Goal: Task Accomplishment & Management: Manage account settings

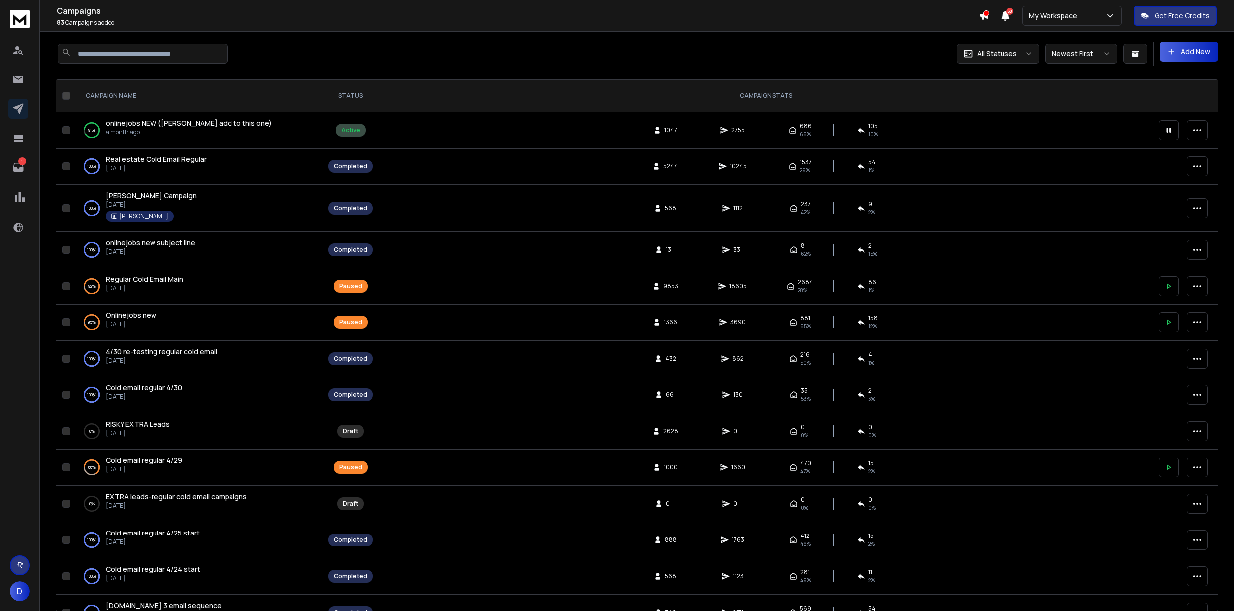
click at [209, 123] on span "onlinejobs NEW ([PERSON_NAME] add to this one)" at bounding box center [189, 122] width 166 height 9
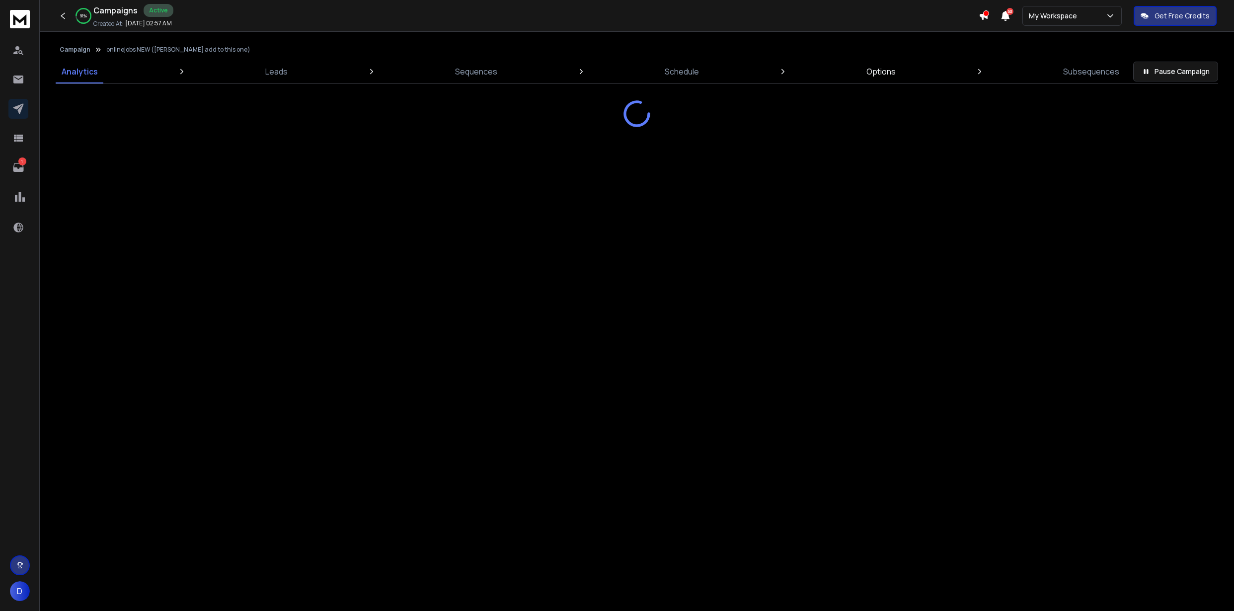
click at [869, 79] on link "Options" at bounding box center [880, 72] width 41 height 24
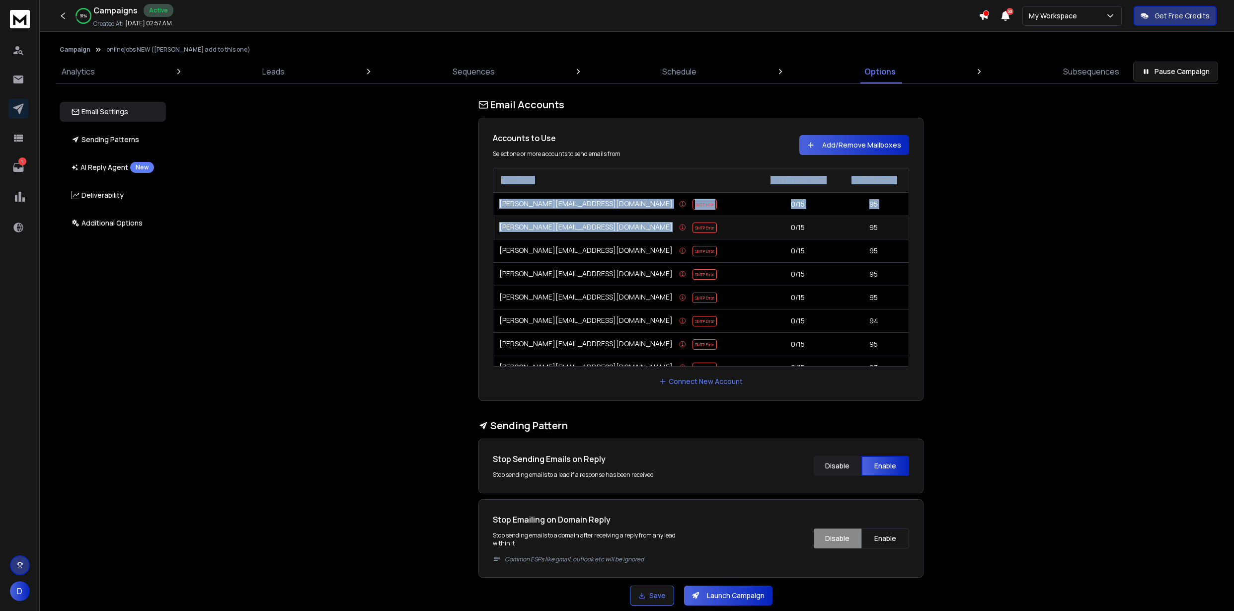
drag, startPoint x: 483, startPoint y: 202, endPoint x: 604, endPoint y: 233, distance: 125.1
click at [604, 233] on div "Accounts to Use Select one or more accounts to send emails from Add/Remove Mail…" at bounding box center [700, 259] width 445 height 283
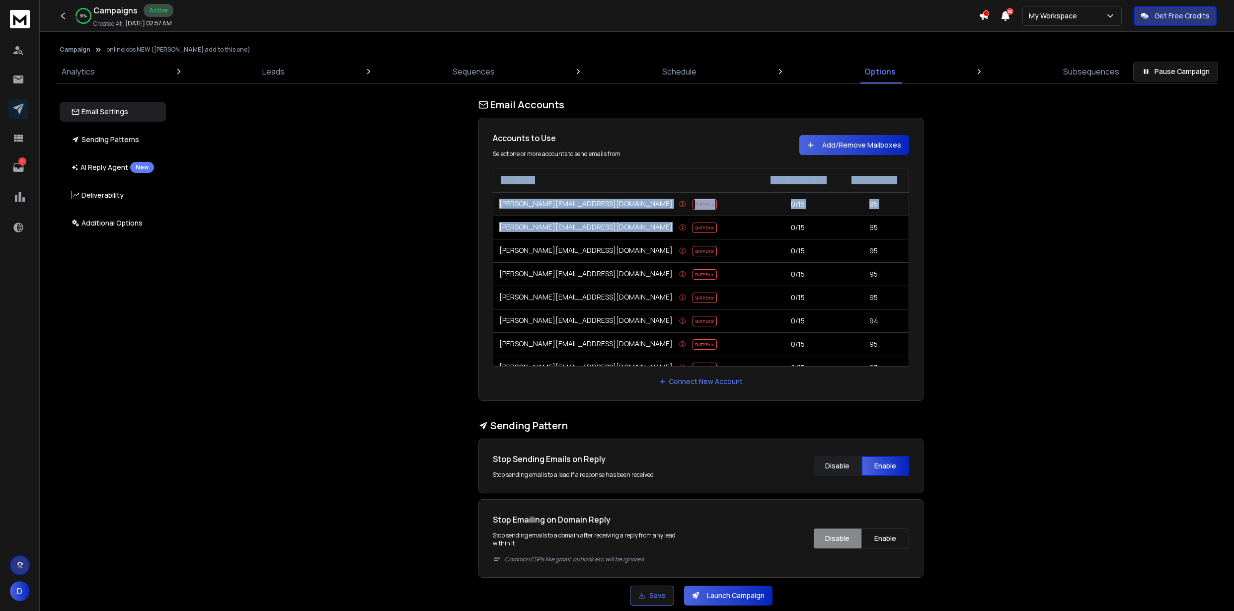
drag, startPoint x: 588, startPoint y: 219, endPoint x: 579, endPoint y: 215, distance: 10.2
click at [587, 219] on td "[PERSON_NAME][EMAIL_ADDRESS][DOMAIN_NAME] SMTP Error" at bounding box center [625, 227] width 264 height 23
click at [524, 208] on p "[PERSON_NAME][EMAIL_ADDRESS][DOMAIN_NAME]" at bounding box center [585, 204] width 173 height 11
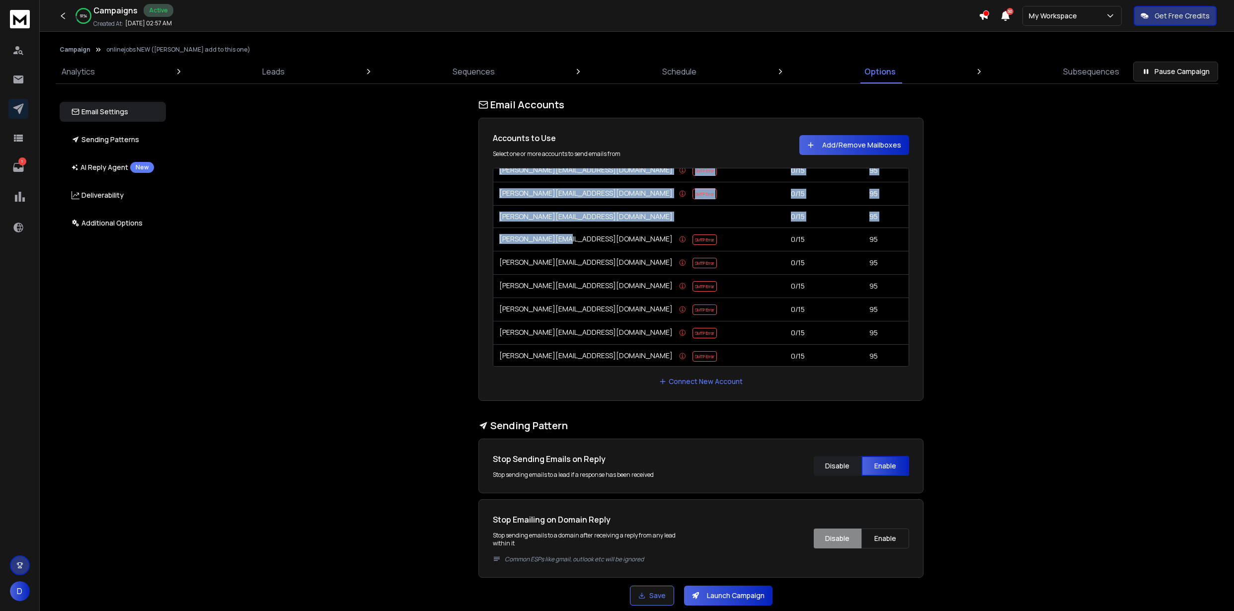
scroll to position [551, 0]
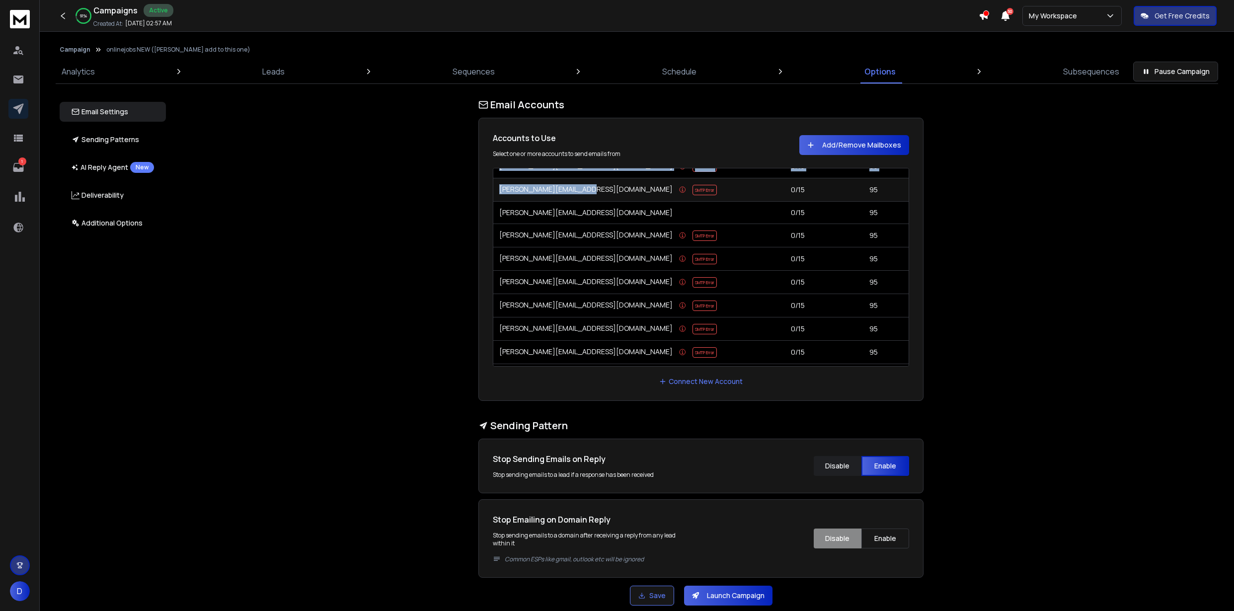
drag, startPoint x: 511, startPoint y: 223, endPoint x: 584, endPoint y: 210, distance: 74.3
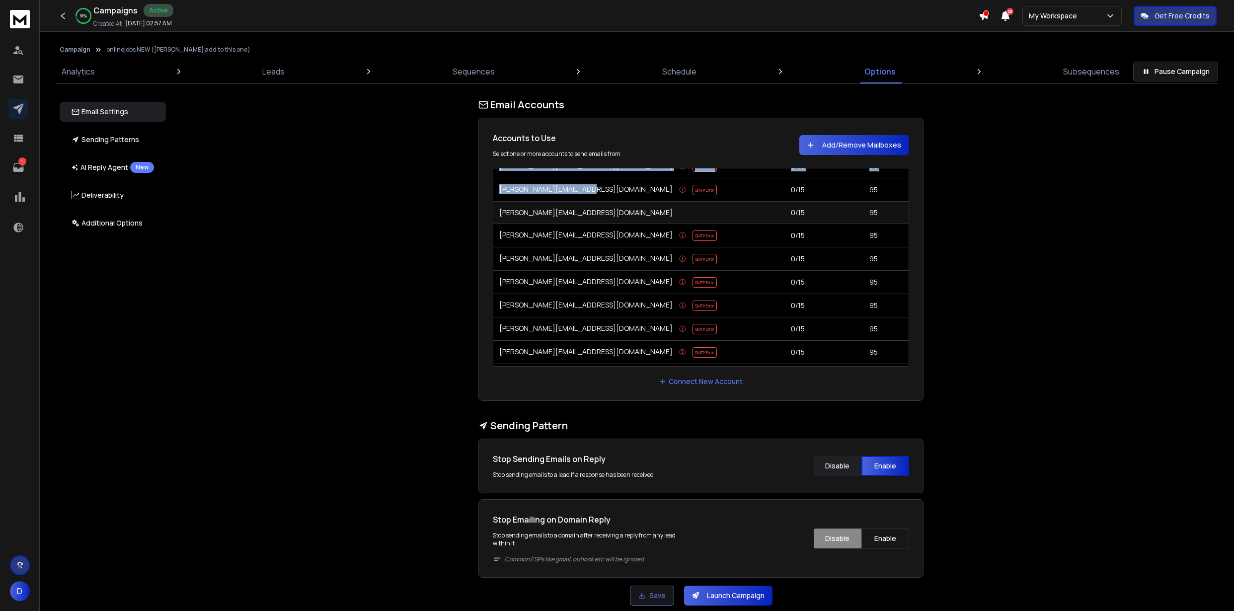
copy tbody "[PERSON_NAME][EMAIL_ADDRESS][DOMAIN_NAME] SMTP Error 0/15 95 [PERSON_NAME][EMAI…"
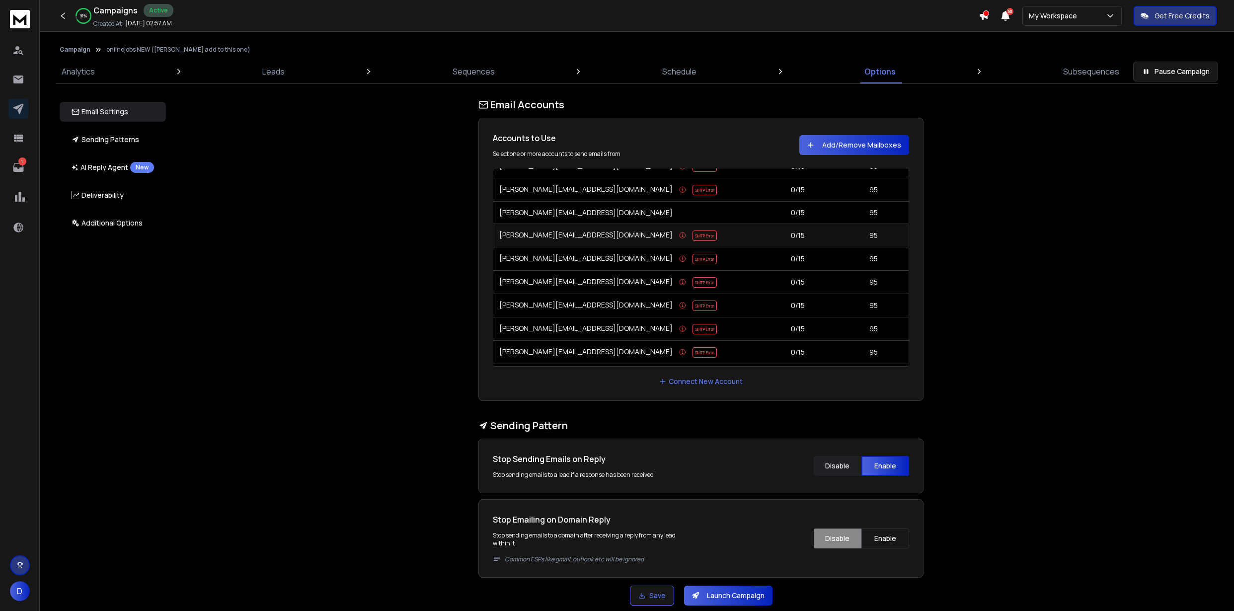
click at [551, 241] on p "[PERSON_NAME][EMAIL_ADDRESS][DOMAIN_NAME]" at bounding box center [585, 235] width 173 height 11
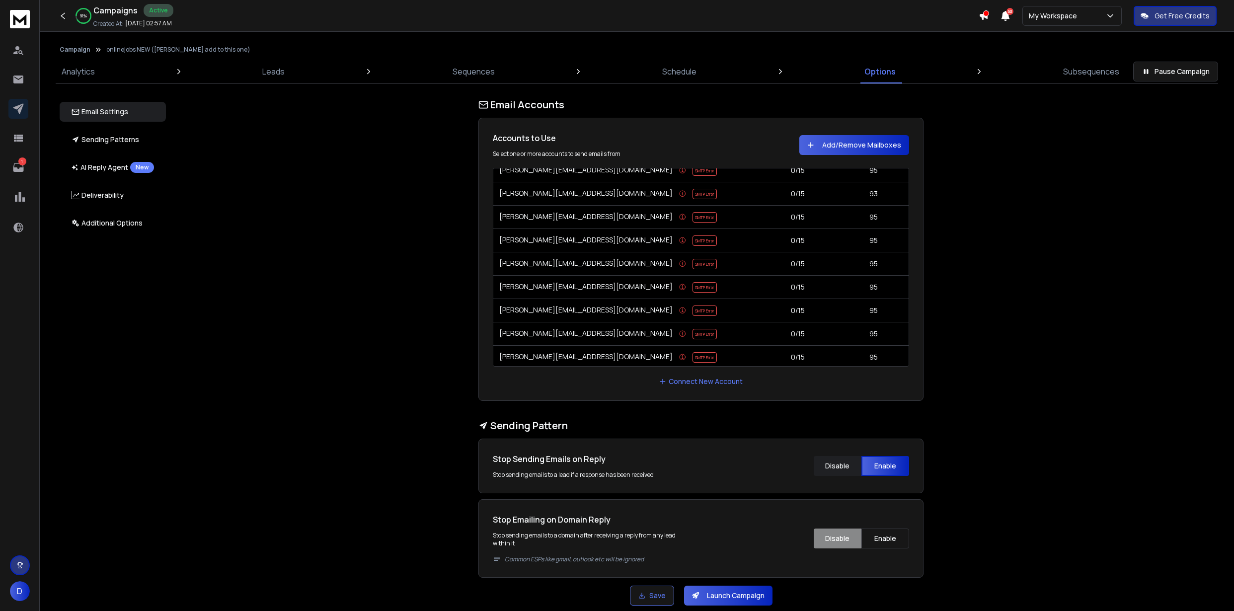
scroll to position [0, 0]
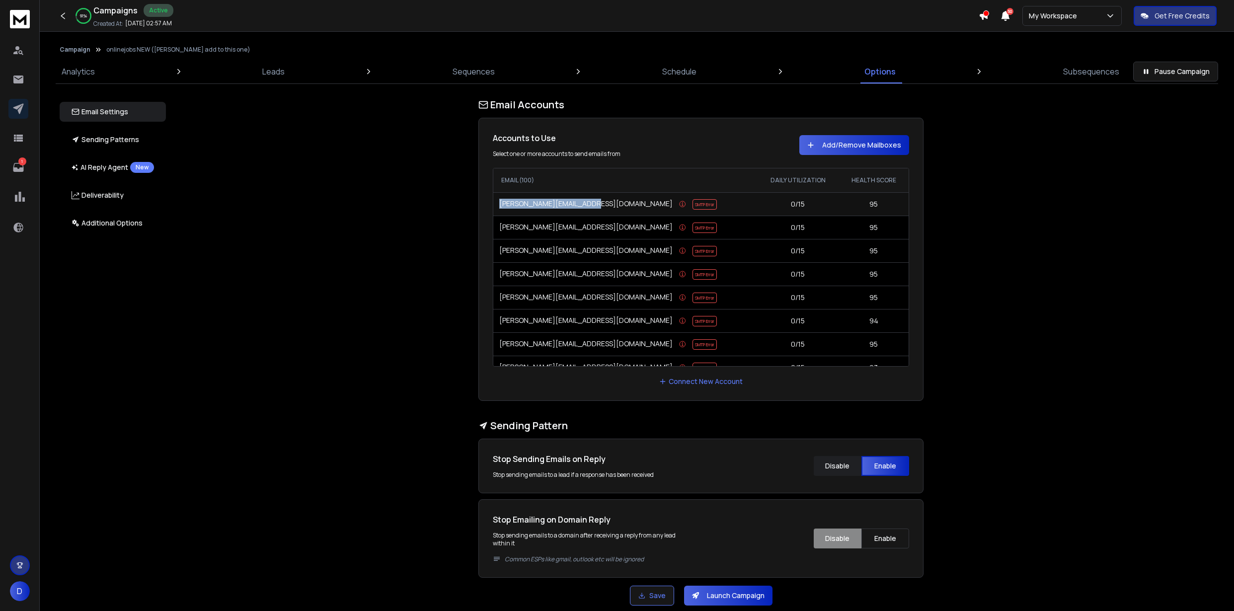
drag, startPoint x: 586, startPoint y: 209, endPoint x: 487, endPoint y: 207, distance: 98.8
click at [493, 207] on td "[PERSON_NAME][EMAIL_ADDRESS][DOMAIN_NAME] SMTP Error" at bounding box center [625, 203] width 264 height 23
copy p "[PERSON_NAME][EMAIL_ADDRESS][DOMAIN_NAME]"
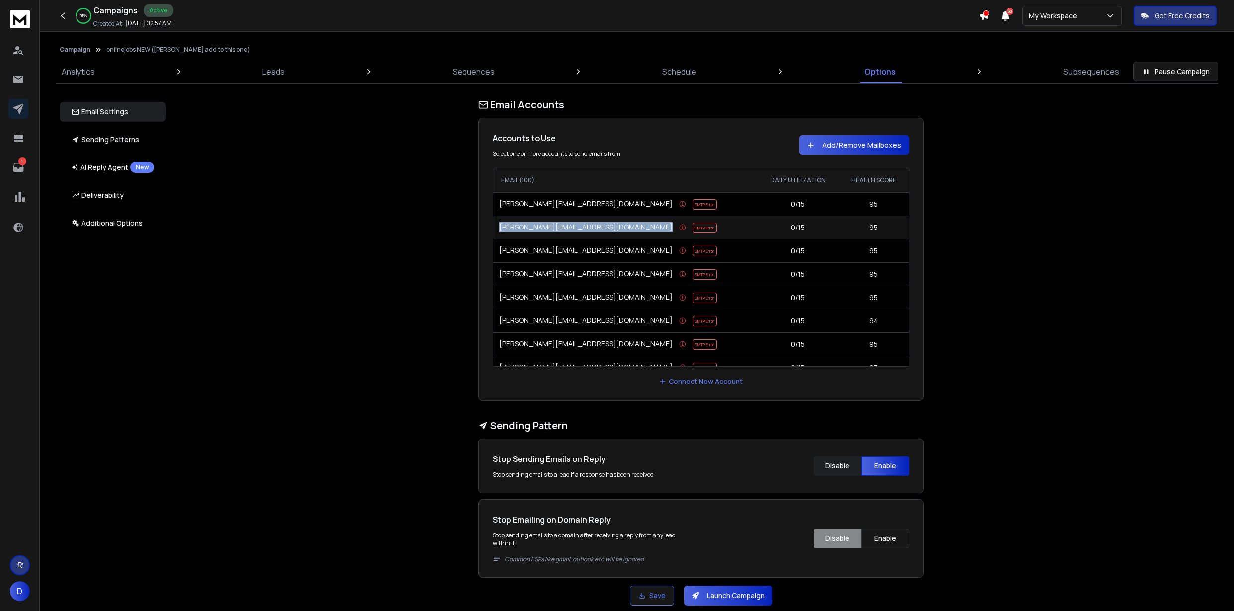
drag, startPoint x: 489, startPoint y: 228, endPoint x: 592, endPoint y: 231, distance: 103.8
click at [592, 231] on td "[PERSON_NAME][EMAIL_ADDRESS][DOMAIN_NAME] SMTP Error" at bounding box center [625, 227] width 264 height 23
copy div "[PERSON_NAME][EMAIL_ADDRESS][DOMAIN_NAME]"
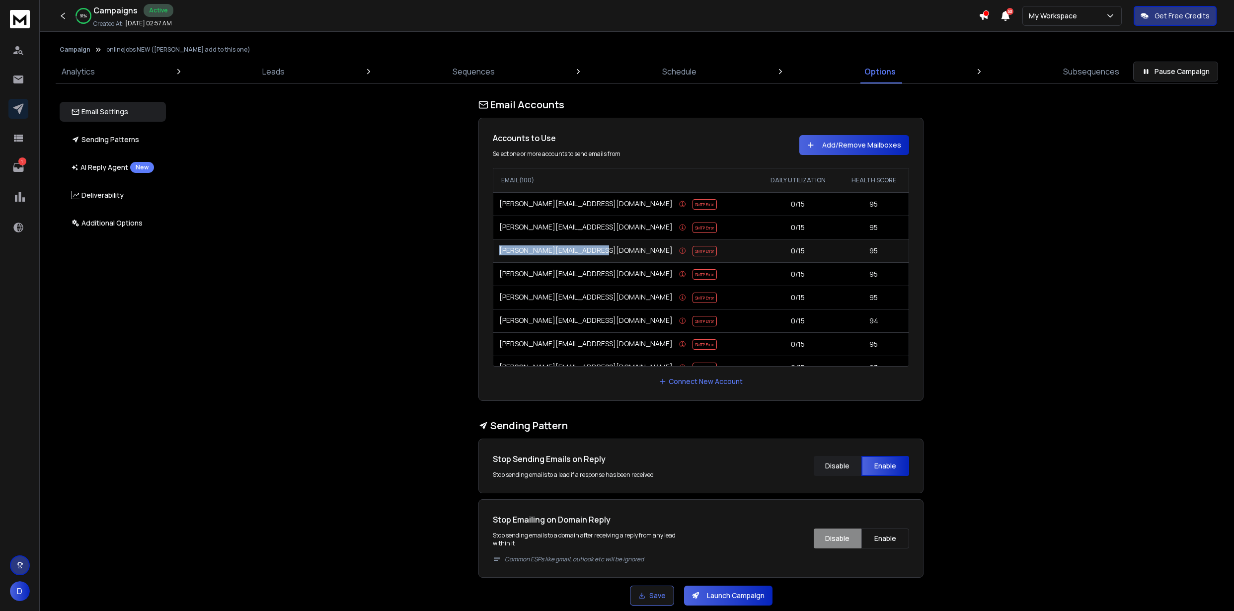
drag, startPoint x: 491, startPoint y: 249, endPoint x: 593, endPoint y: 253, distance: 101.9
click at [593, 253] on td "[PERSON_NAME][EMAIL_ADDRESS][DOMAIN_NAME] SMTP Error" at bounding box center [625, 250] width 264 height 23
copy p "[PERSON_NAME][EMAIL_ADDRESS][DOMAIN_NAME]"
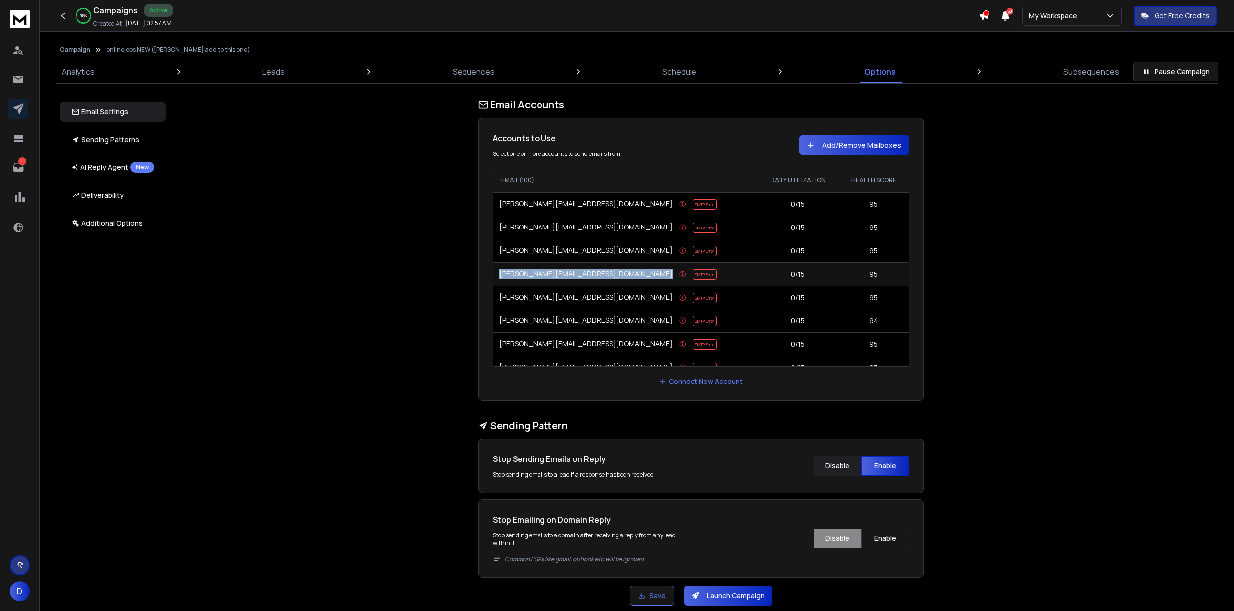
drag, startPoint x: 487, startPoint y: 273, endPoint x: 598, endPoint y: 279, distance: 111.4
click at [598, 279] on td "[PERSON_NAME][EMAIL_ADDRESS][DOMAIN_NAME] SMTP Error" at bounding box center [625, 273] width 264 height 23
click at [678, 278] on icon at bounding box center [682, 274] width 8 height 8
copy div "[PERSON_NAME][EMAIL_ADDRESS][DOMAIN_NAME]"
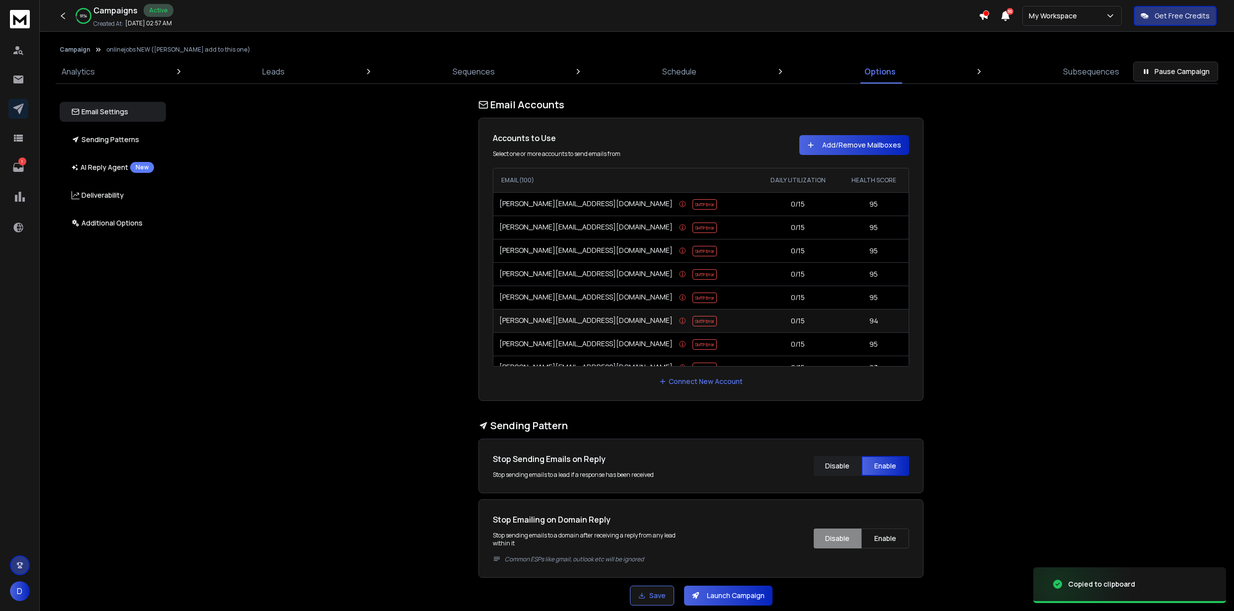
click at [518, 330] on td "[PERSON_NAME][EMAIL_ADDRESS][DOMAIN_NAME] SMTP Error" at bounding box center [625, 320] width 264 height 23
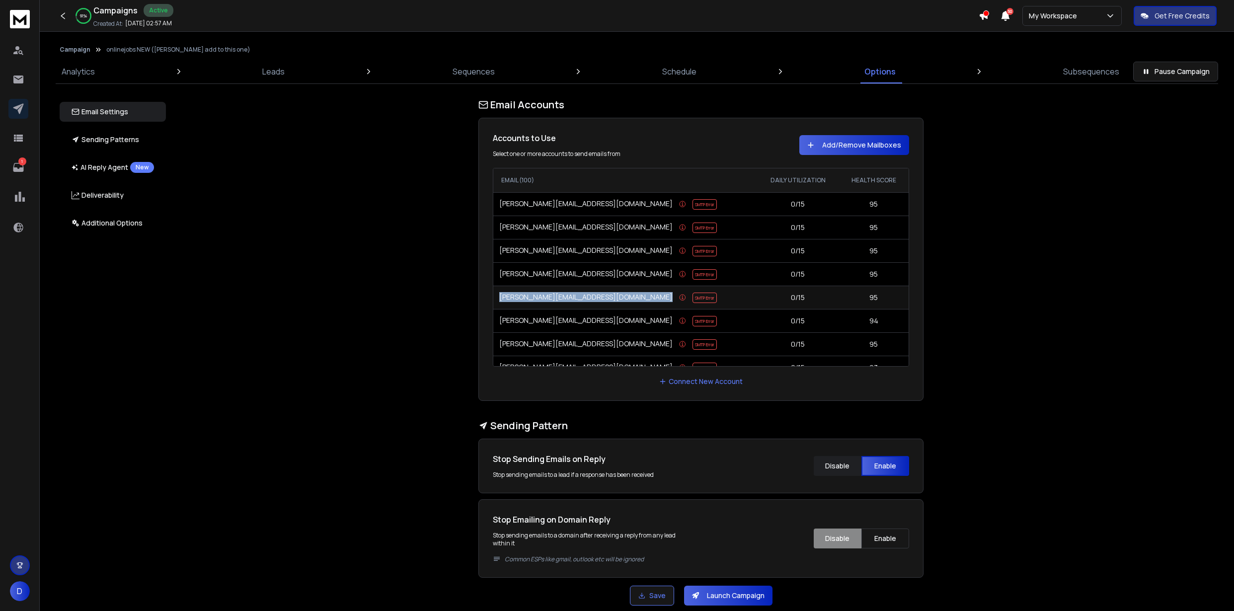
drag, startPoint x: 494, startPoint y: 302, endPoint x: 586, endPoint y: 299, distance: 92.4
click at [586, 299] on div "[PERSON_NAME][EMAIL_ADDRESS][DOMAIN_NAME] SMTP Error" at bounding box center [625, 297] width 252 height 11
copy div "[PERSON_NAME][EMAIL_ADDRESS][DOMAIN_NAME]"
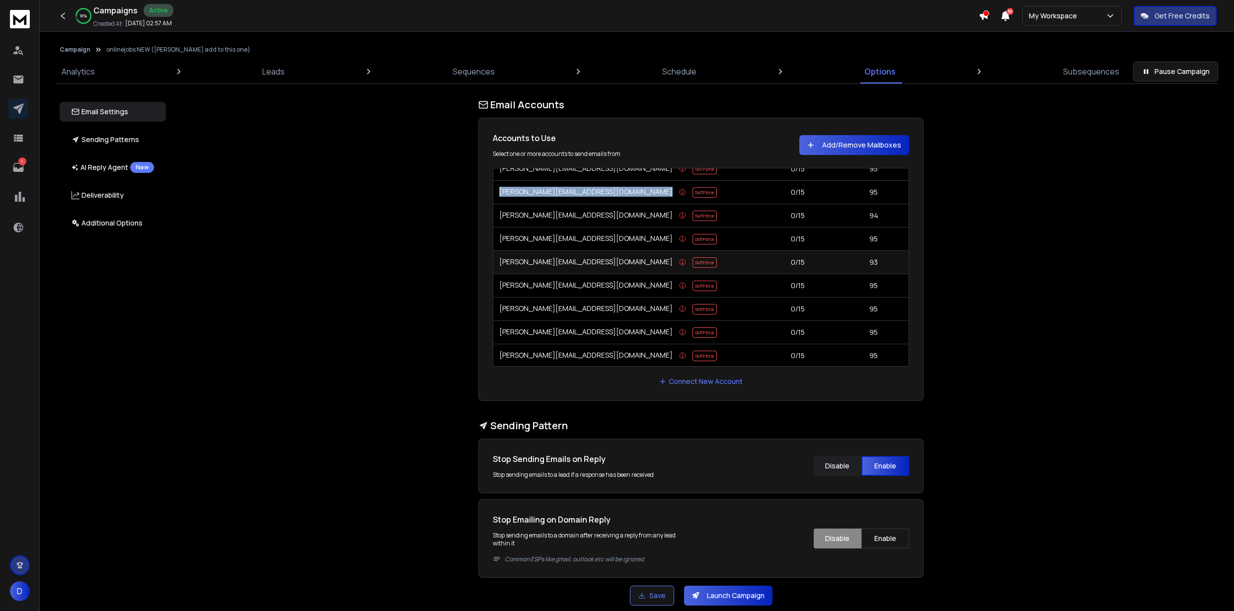
scroll to position [110, 0]
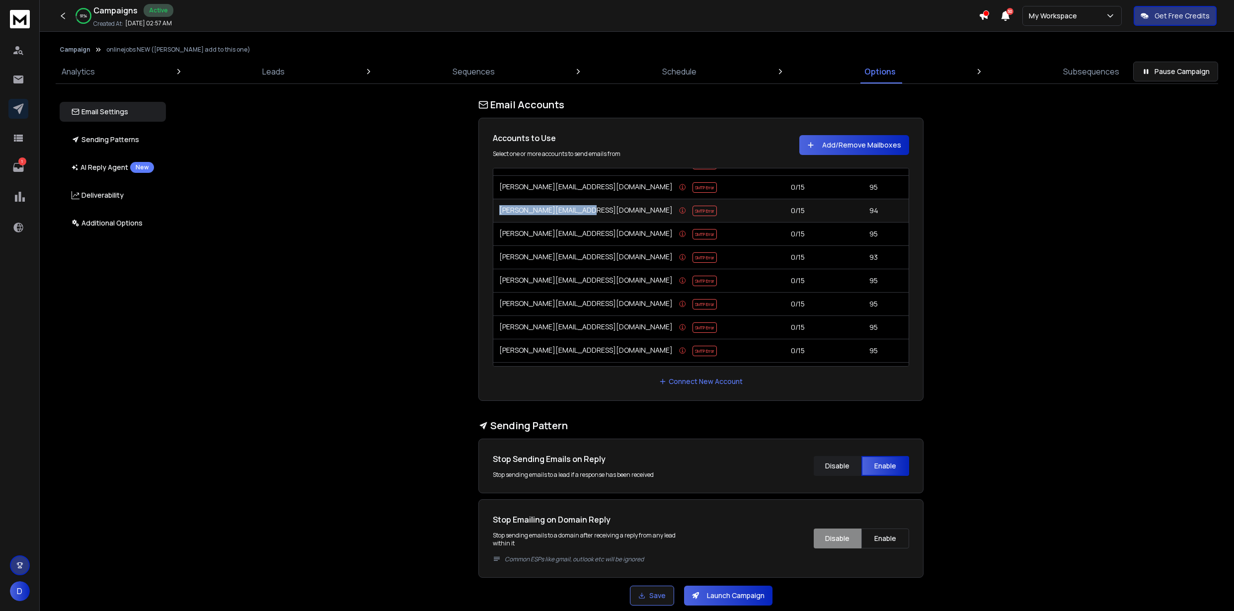
drag, startPoint x: 493, startPoint y: 214, endPoint x: 580, endPoint y: 216, distance: 86.9
click at [580, 216] on td "[PERSON_NAME][EMAIL_ADDRESS][DOMAIN_NAME] SMTP Error" at bounding box center [625, 210] width 264 height 23
copy p "[PERSON_NAME][EMAIL_ADDRESS][DOMAIN_NAME]"
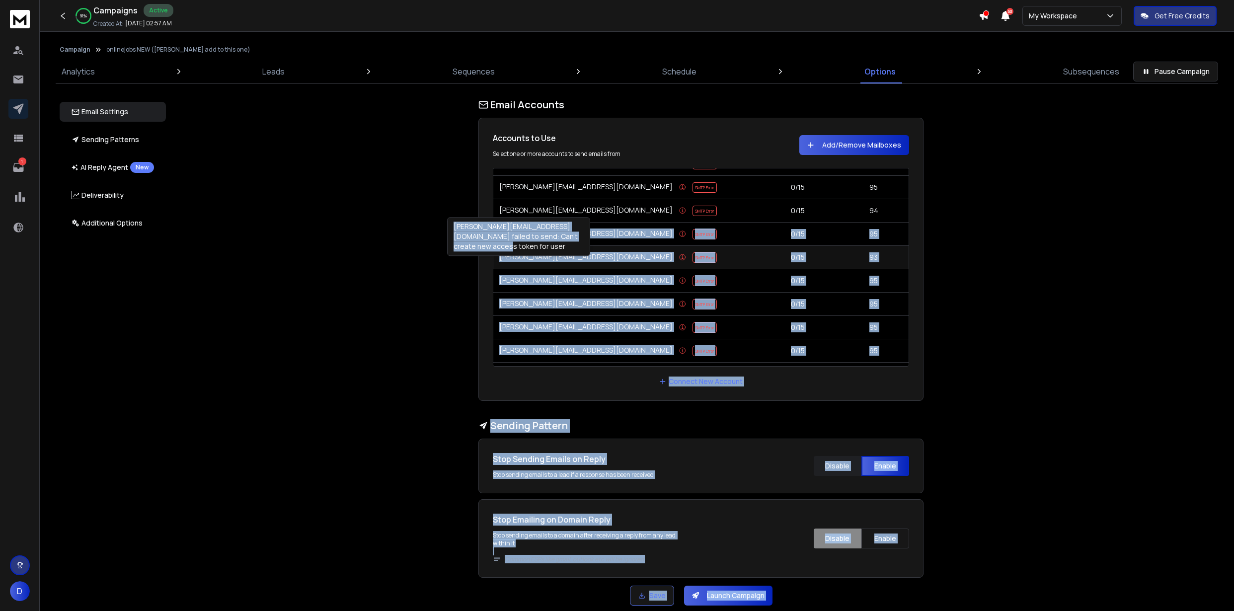
drag, startPoint x: 487, startPoint y: 232, endPoint x: 567, endPoint y: 267, distance: 87.2
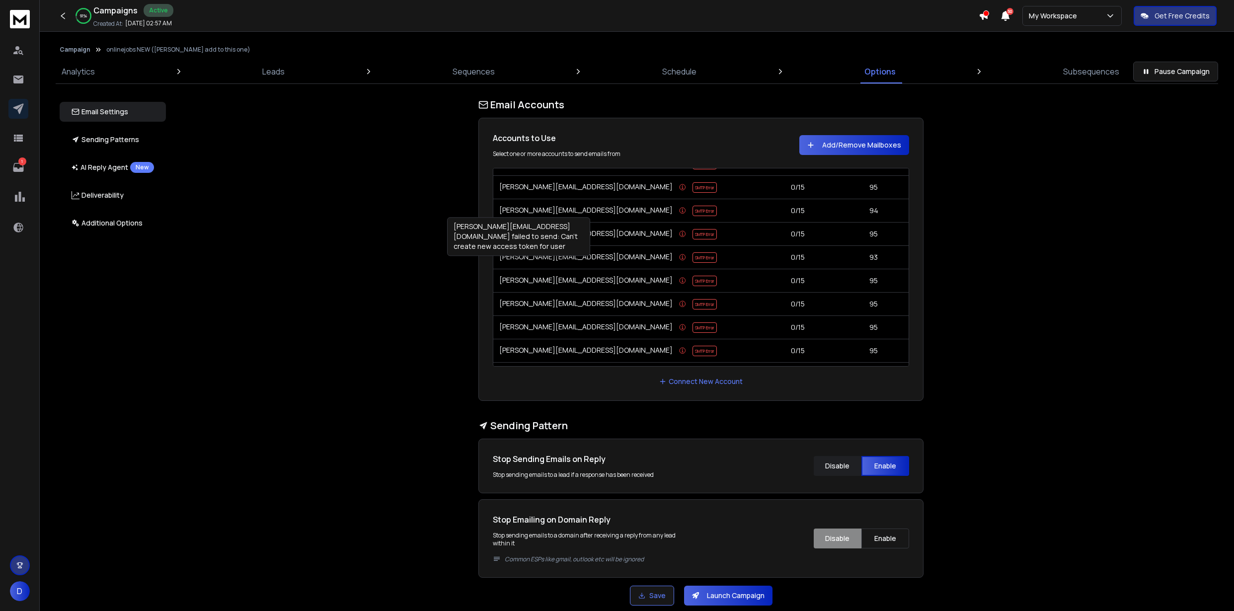
click at [430, 289] on div "Email Accounts Accounts to Use Select one or more accounts to send emails from …" at bounding box center [707, 340] width 1050 height 484
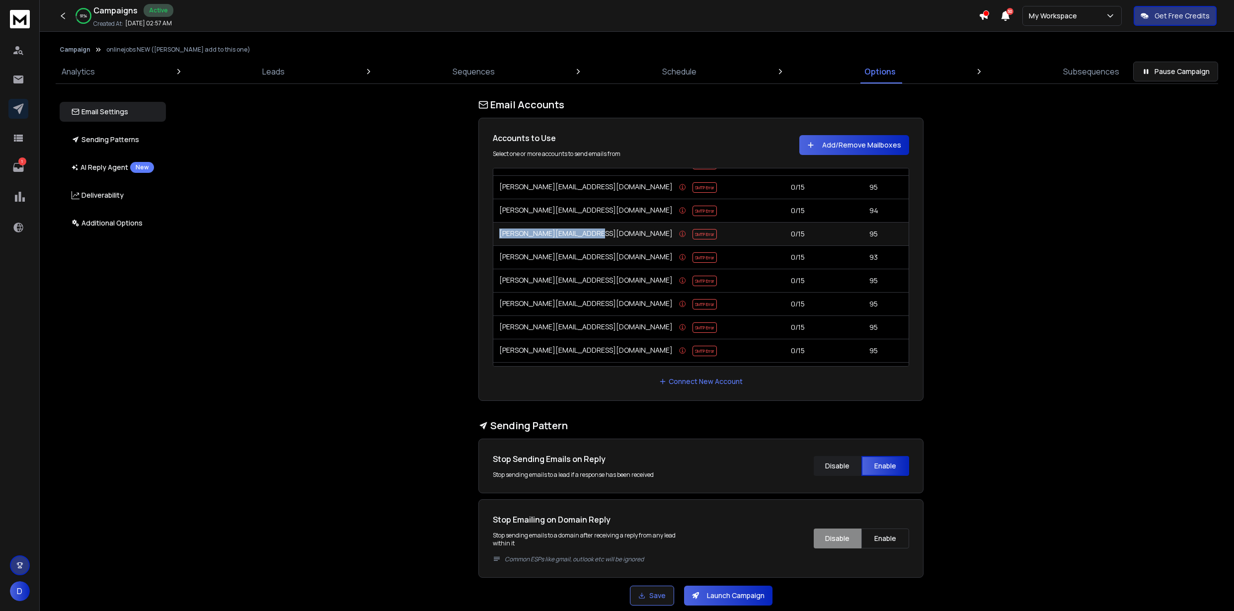
drag, startPoint x: 493, startPoint y: 239, endPoint x: 584, endPoint y: 237, distance: 91.9
click at [586, 238] on td "[PERSON_NAME][EMAIL_ADDRESS][DOMAIN_NAME] SMTP Error" at bounding box center [625, 233] width 264 height 23
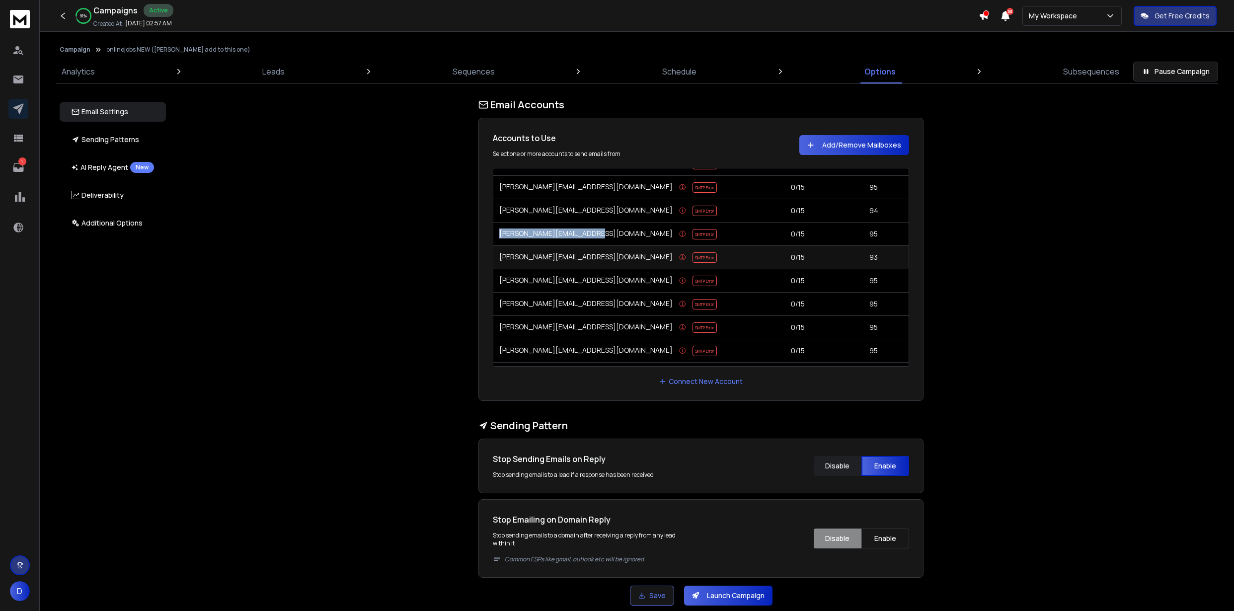
copy p "[PERSON_NAME][EMAIL_ADDRESS][DOMAIN_NAME]"
drag, startPoint x: 489, startPoint y: 258, endPoint x: 581, endPoint y: 264, distance: 92.1
click at [581, 264] on td "[PERSON_NAME][EMAIL_ADDRESS][DOMAIN_NAME] SMTP Error" at bounding box center [625, 256] width 264 height 23
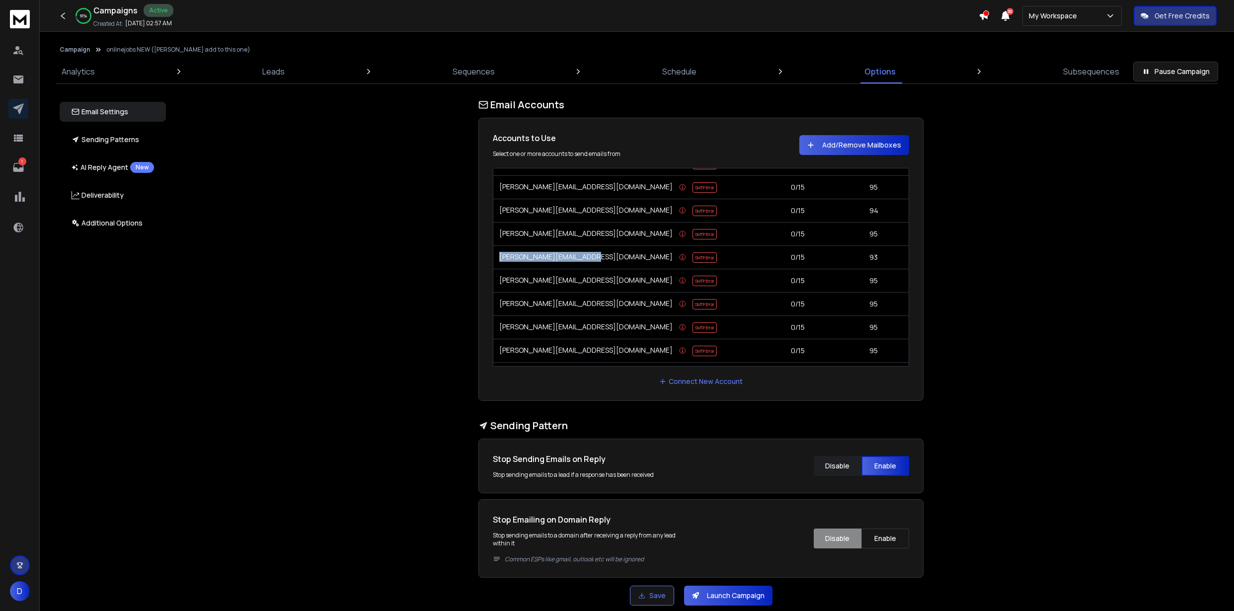
copy p "[PERSON_NAME][EMAIL_ADDRESS][DOMAIN_NAME]"
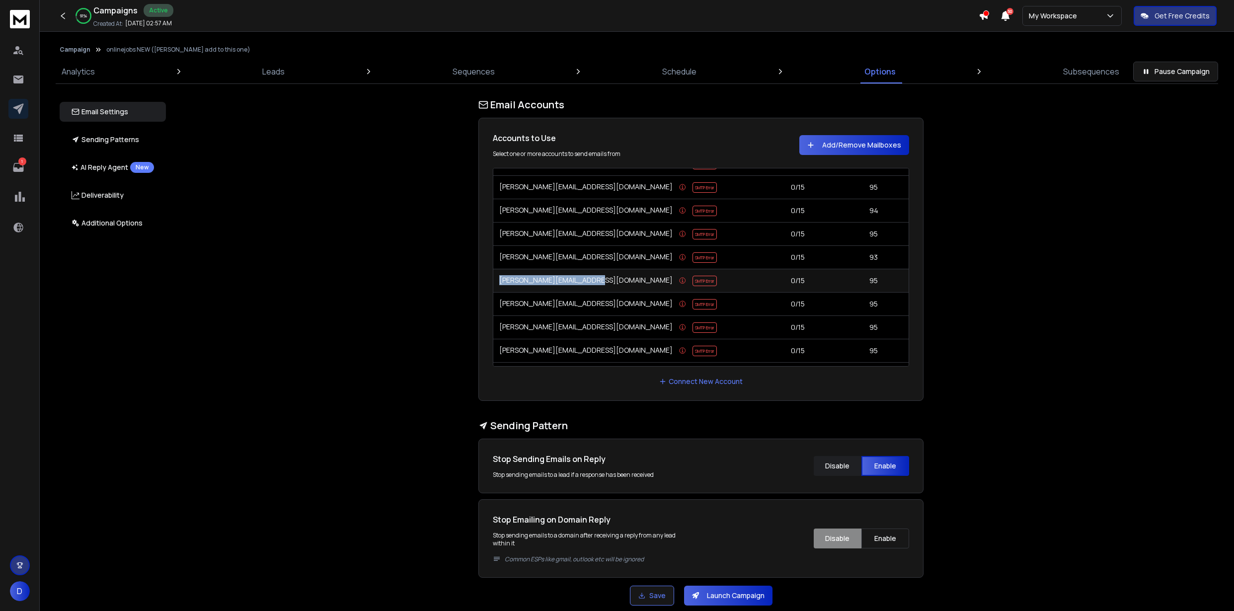
drag, startPoint x: 494, startPoint y: 283, endPoint x: 590, endPoint y: 285, distance: 96.4
click at [590, 285] on p "[PERSON_NAME][EMAIL_ADDRESS][DOMAIN_NAME]" at bounding box center [585, 280] width 173 height 11
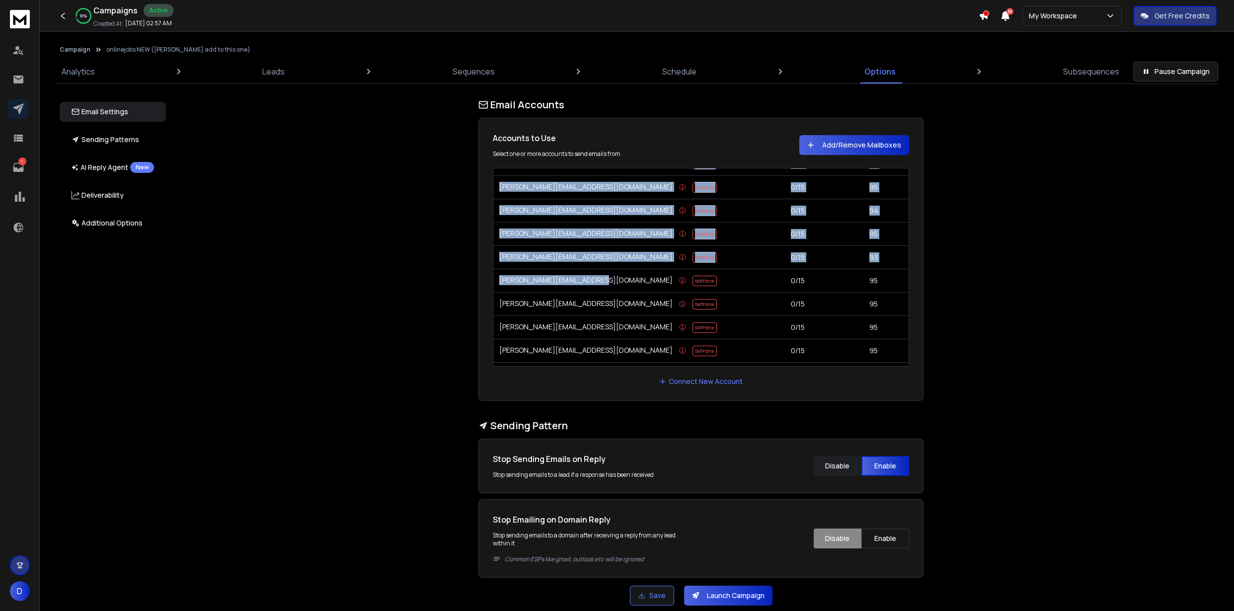
drag, startPoint x: 593, startPoint y: 285, endPoint x: 485, endPoint y: 285, distance: 108.3
click at [485, 285] on div "Accounts to Use Select one or more accounts to send emails from Add/Remove Mail…" at bounding box center [700, 259] width 445 height 283
click at [499, 286] on p "[PERSON_NAME][EMAIL_ADDRESS][DOMAIN_NAME]" at bounding box center [585, 280] width 173 height 11
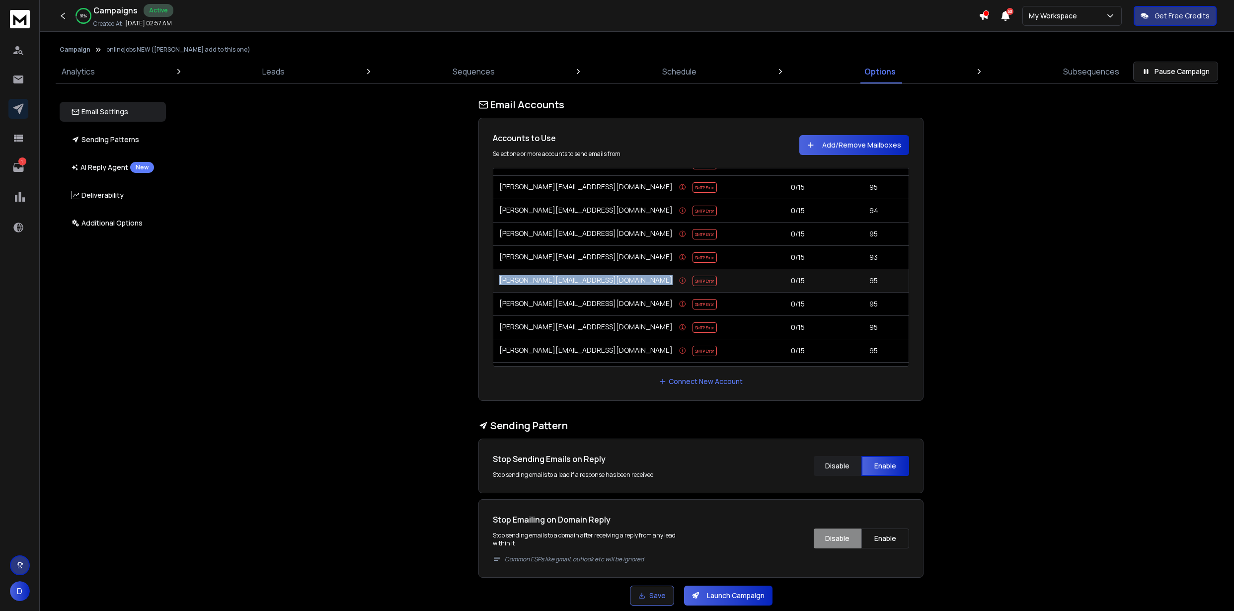
drag, startPoint x: 493, startPoint y: 284, endPoint x: 597, endPoint y: 287, distance: 104.3
click at [597, 287] on td "[PERSON_NAME][EMAIL_ADDRESS][DOMAIN_NAME] SMTP Error" at bounding box center [625, 280] width 264 height 23
copy div "[PERSON_NAME][EMAIL_ADDRESS][DOMAIN_NAME]"
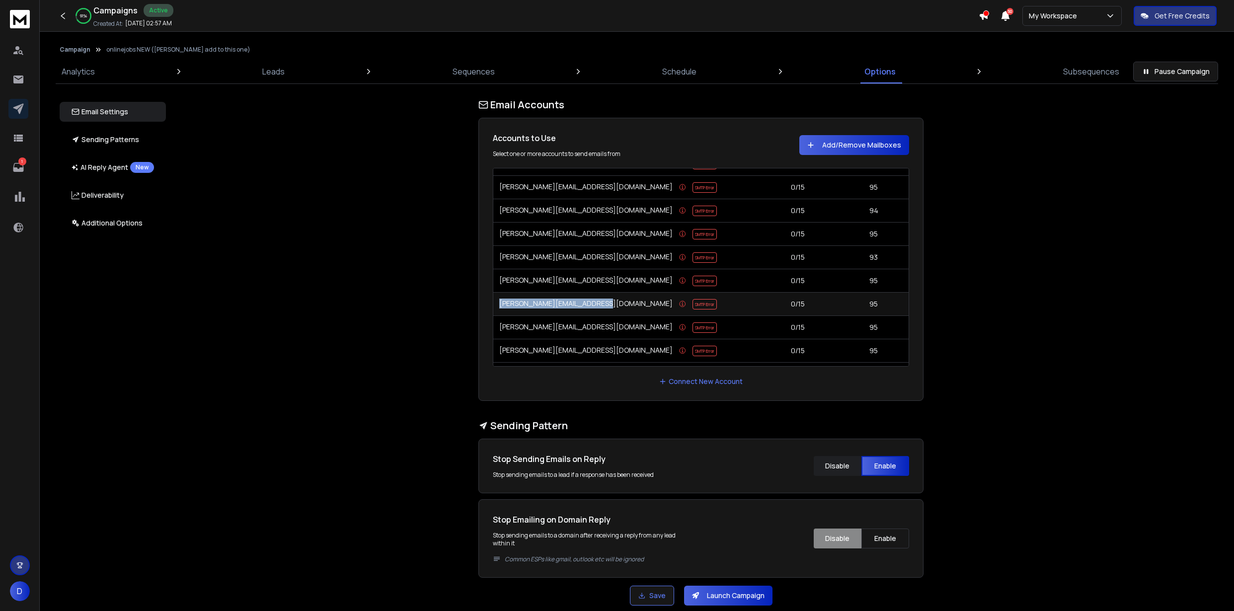
drag, startPoint x: 497, startPoint y: 306, endPoint x: 594, endPoint y: 310, distance: 96.9
click at [594, 309] on p "[PERSON_NAME][EMAIL_ADDRESS][DOMAIN_NAME]" at bounding box center [585, 303] width 173 height 11
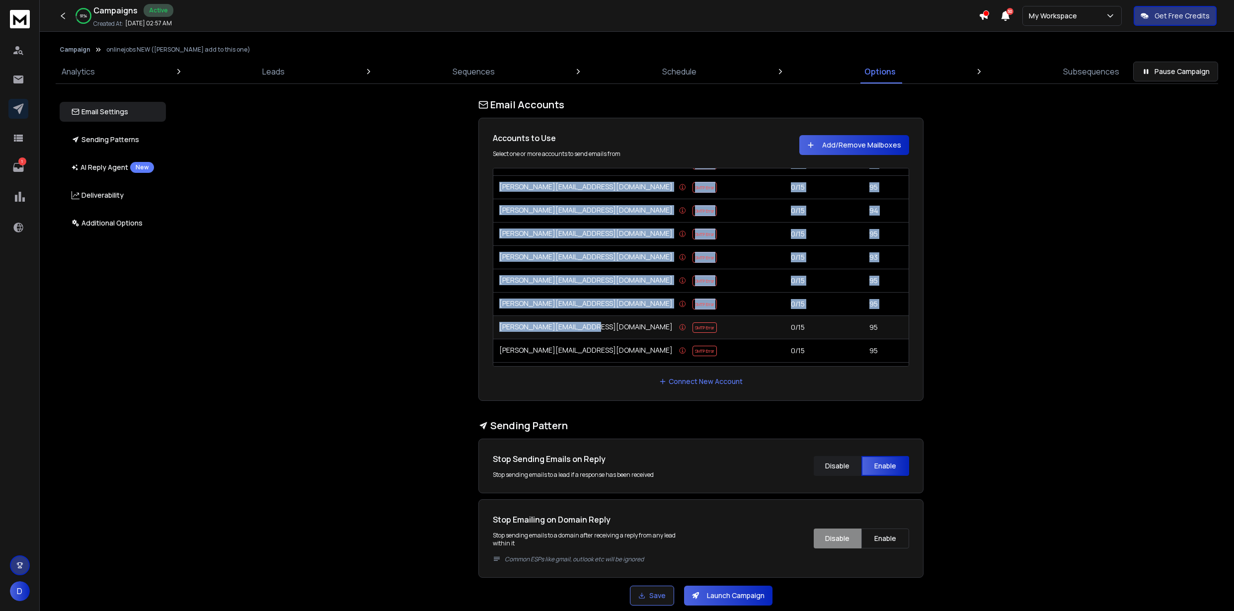
drag, startPoint x: 487, startPoint y: 334, endPoint x: 584, endPoint y: 336, distance: 97.3
click at [584, 336] on div "EMAIL (100) DAILY UTILIZATION HEALTH SCORE [PERSON_NAME][EMAIL_ADDRESS][DOMAIN_…" at bounding box center [701, 267] width 416 height 199
click at [584, 333] on div "[PERSON_NAME][EMAIL_ADDRESS][DOMAIN_NAME] SMTP Error" at bounding box center [625, 327] width 252 height 11
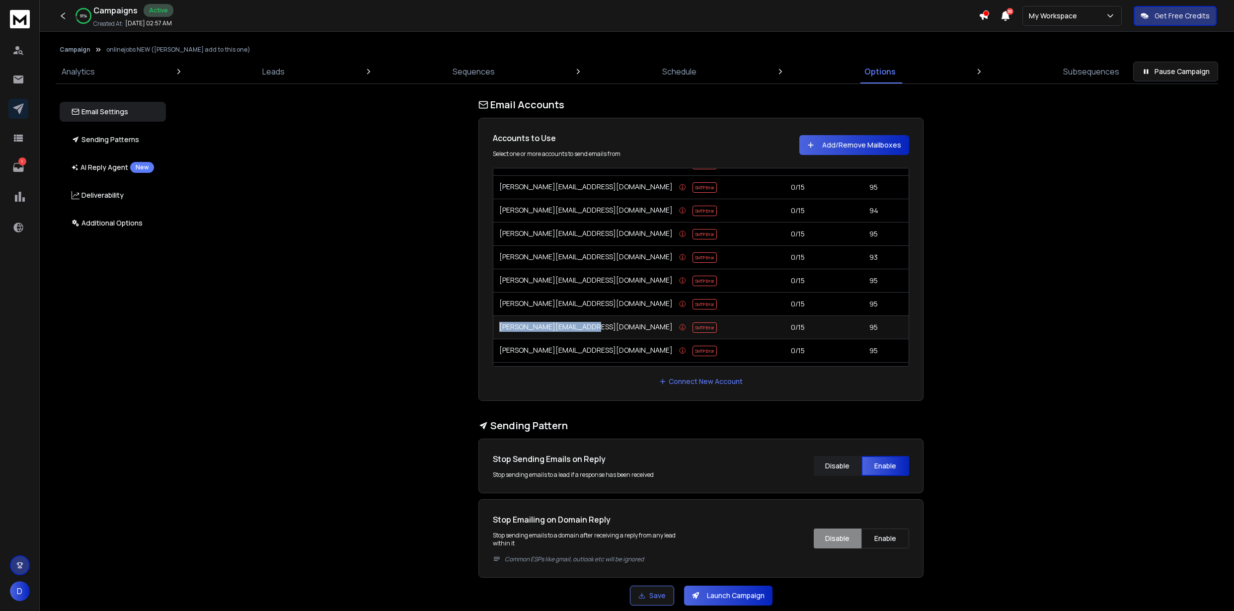
drag, startPoint x: 582, startPoint y: 334, endPoint x: 489, endPoint y: 334, distance: 93.4
click at [493, 334] on td "[PERSON_NAME][EMAIL_ADDRESS][DOMAIN_NAME] SMTP Error" at bounding box center [625, 326] width 264 height 23
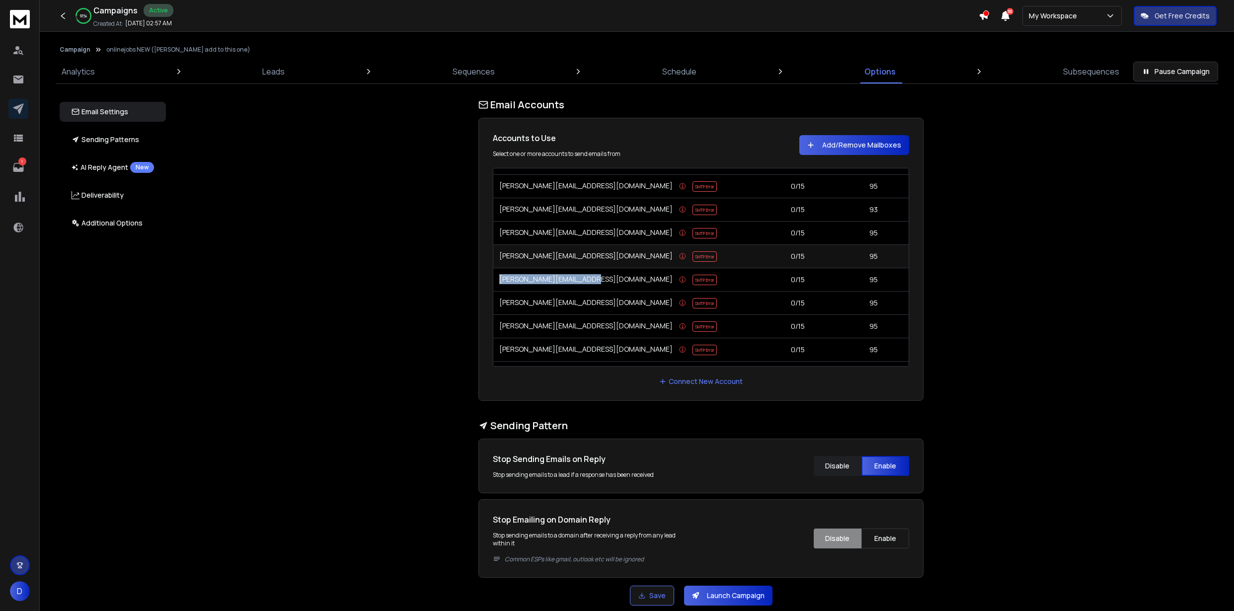
scroll to position [220, 0]
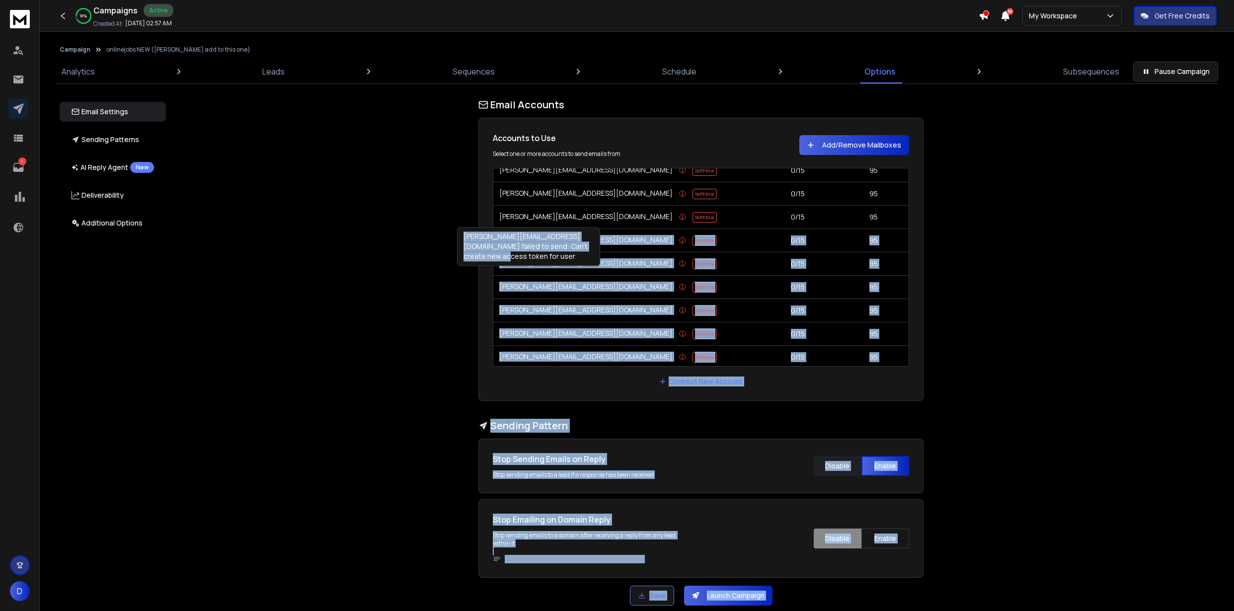
drag, startPoint x: 494, startPoint y: 246, endPoint x: 589, endPoint y: 250, distance: 95.4
click at [522, 292] on p "[PERSON_NAME][EMAIL_ADDRESS][DOMAIN_NAME]" at bounding box center [585, 287] width 173 height 11
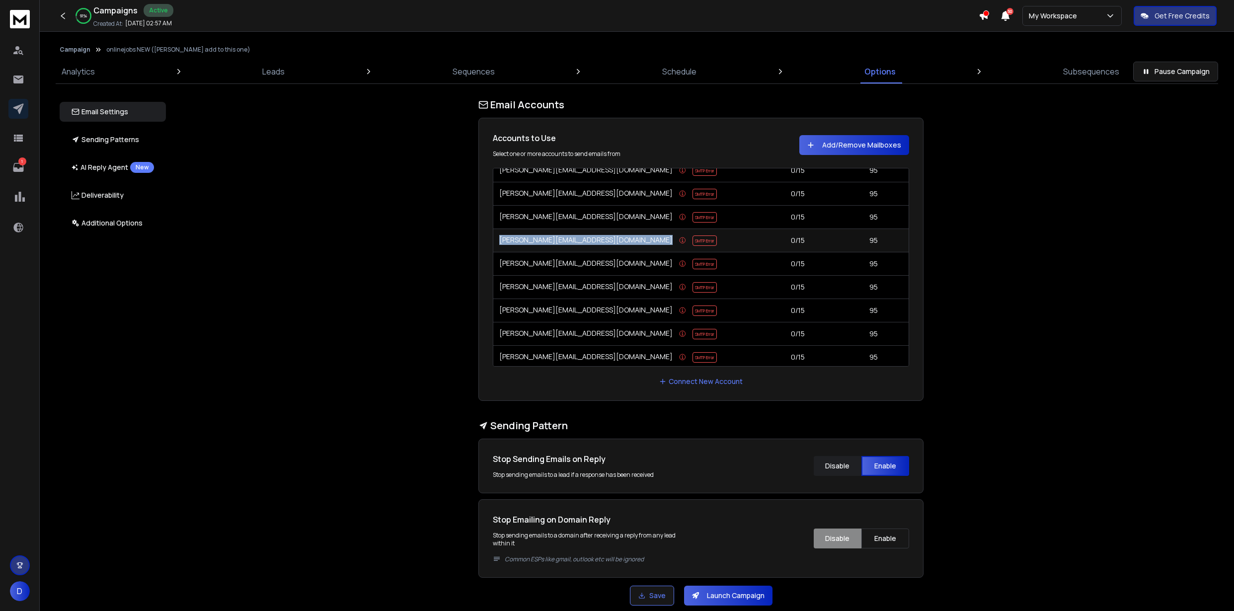
drag, startPoint x: 493, startPoint y: 247, endPoint x: 592, endPoint y: 238, distance: 99.2
click at [599, 245] on div "[PERSON_NAME][EMAIL_ADDRESS][DOMAIN_NAME] SMTP Error" at bounding box center [625, 240] width 252 height 11
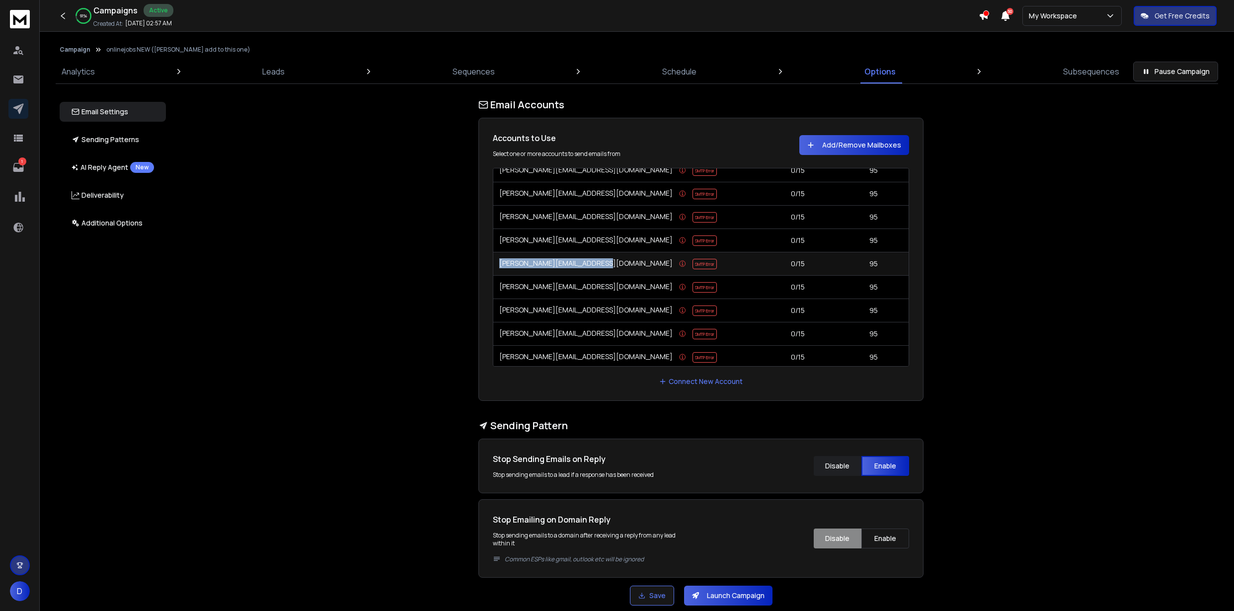
drag, startPoint x: 493, startPoint y: 272, endPoint x: 593, endPoint y: 273, distance: 100.3
click at [593, 273] on td "[PERSON_NAME][EMAIL_ADDRESS][DOMAIN_NAME] SMTP Error" at bounding box center [625, 263] width 264 height 23
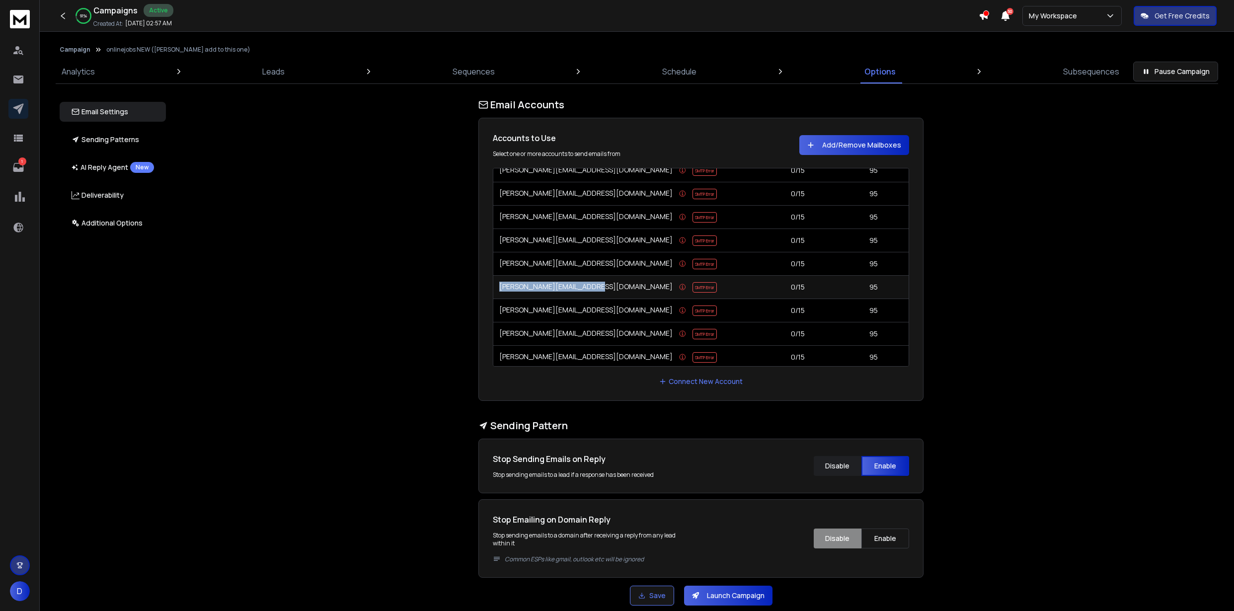
drag, startPoint x: 490, startPoint y: 294, endPoint x: 586, endPoint y: 298, distance: 96.4
click at [586, 298] on td "[PERSON_NAME][EMAIL_ADDRESS][DOMAIN_NAME] SMTP Error" at bounding box center [625, 286] width 264 height 23
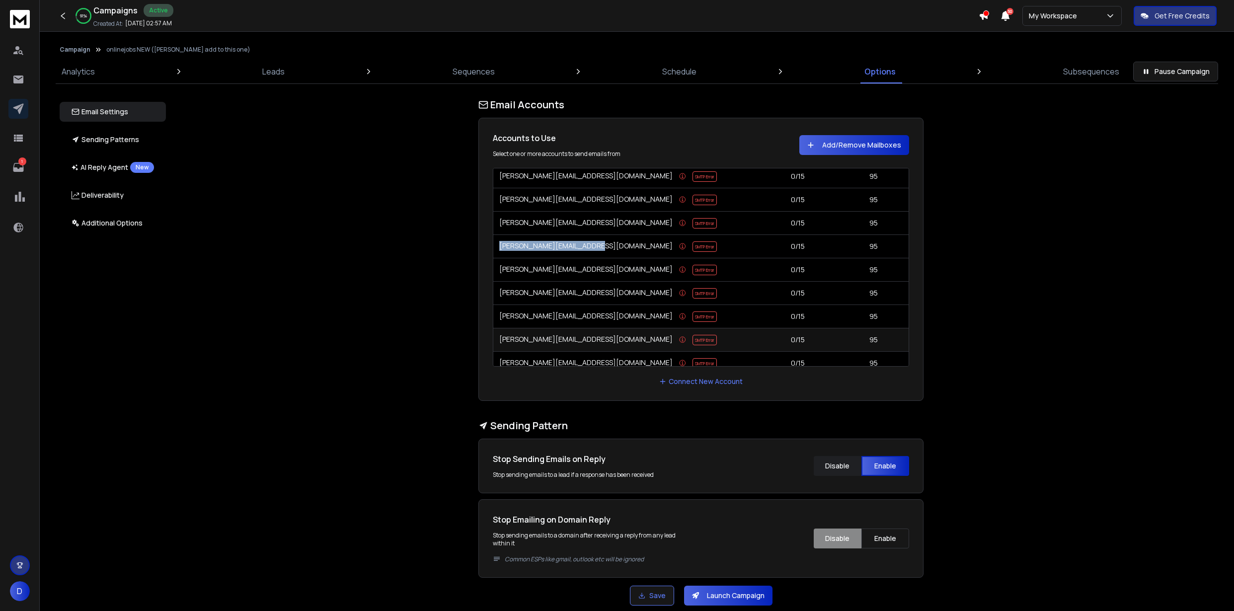
scroll to position [331, 0]
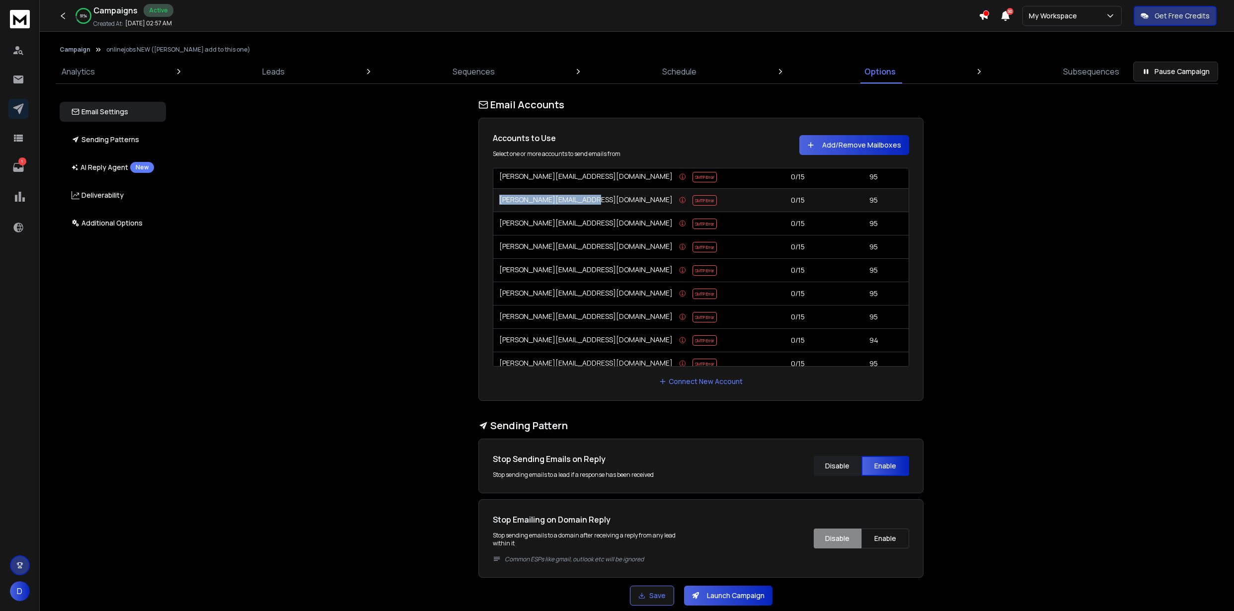
drag, startPoint x: 535, startPoint y: 214, endPoint x: 583, endPoint y: 214, distance: 47.7
click at [583, 212] on td "[PERSON_NAME][EMAIL_ADDRESS][DOMAIN_NAME] SMTP Error" at bounding box center [625, 199] width 264 height 23
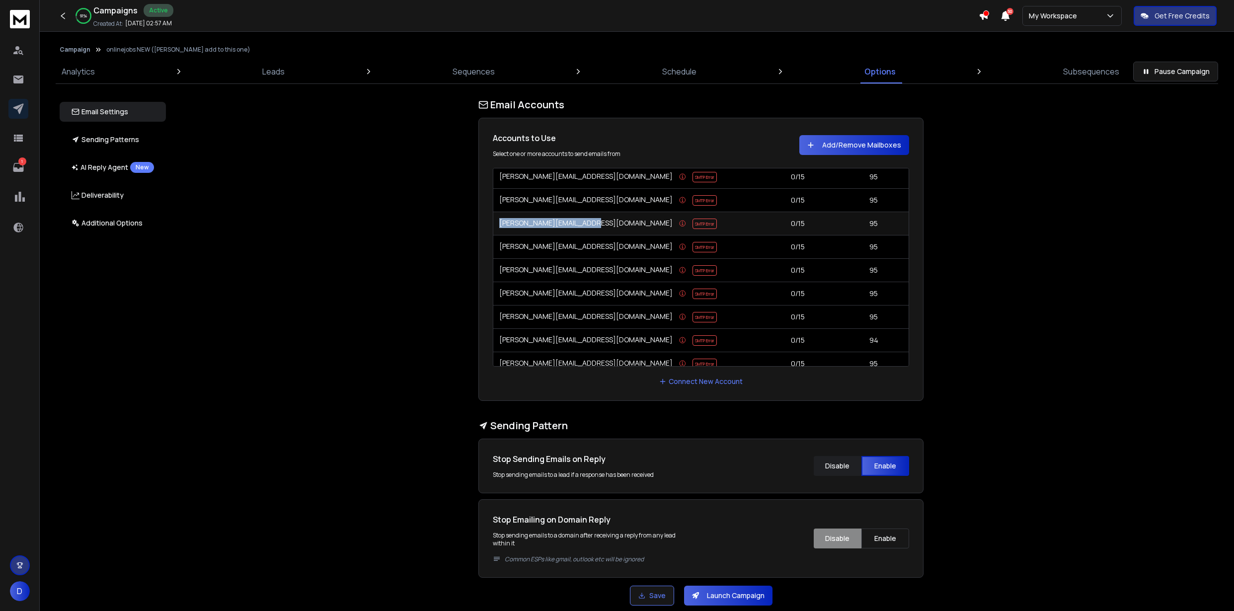
drag, startPoint x: 495, startPoint y: 230, endPoint x: 577, endPoint y: 224, distance: 81.7
click at [584, 229] on div "[PERSON_NAME][EMAIL_ADDRESS][DOMAIN_NAME] SMTP Error" at bounding box center [625, 223] width 252 height 11
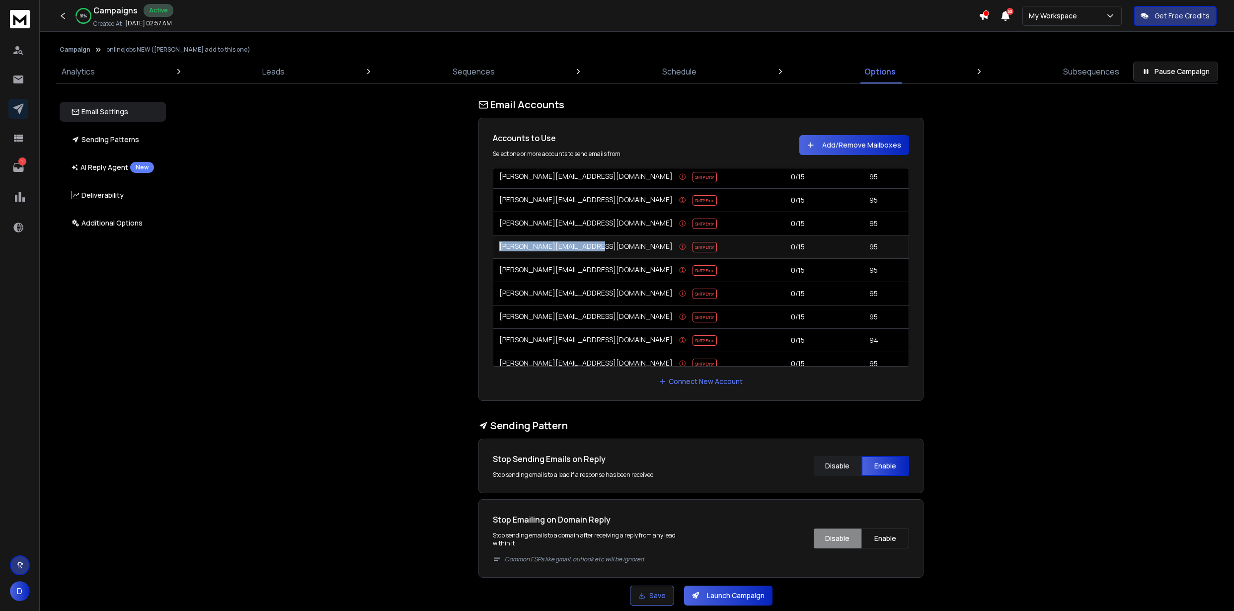
drag, startPoint x: 490, startPoint y: 253, endPoint x: 585, endPoint y: 259, distance: 95.6
click at [585, 258] on td "[PERSON_NAME][EMAIL_ADDRESS][DOMAIN_NAME] SMTP Error" at bounding box center [625, 246] width 264 height 23
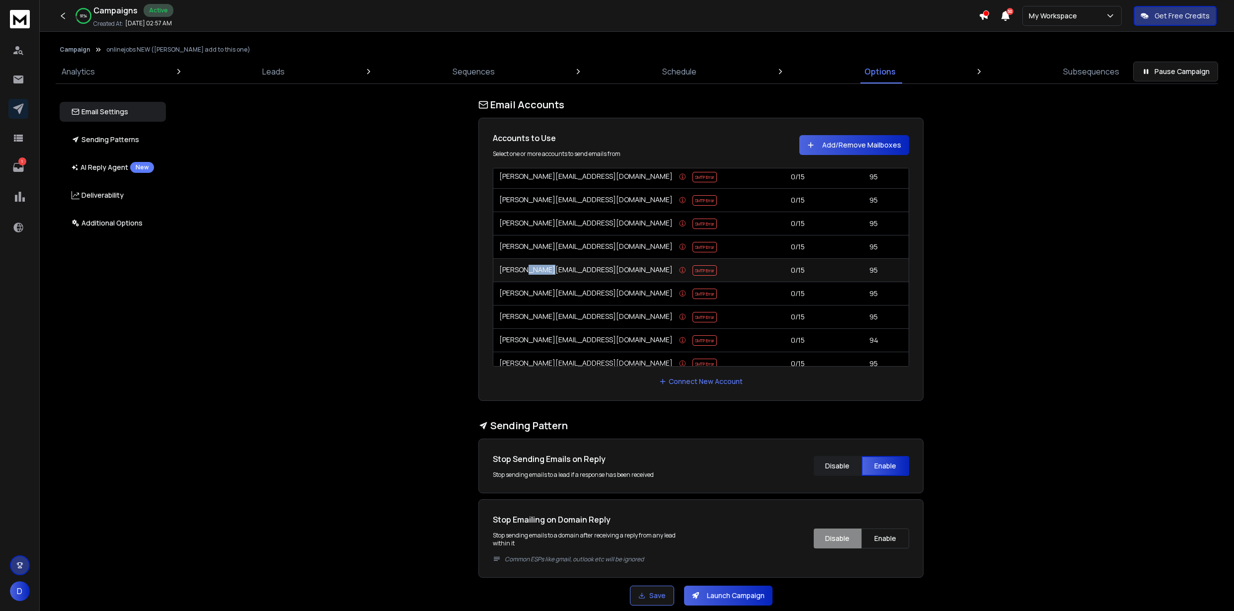
click at [543, 276] on p "[PERSON_NAME][EMAIL_ADDRESS][DOMAIN_NAME]" at bounding box center [585, 270] width 173 height 11
drag, startPoint x: 496, startPoint y: 279, endPoint x: 612, endPoint y: 282, distance: 116.2
click at [612, 276] on div "[PERSON_NAME][EMAIL_ADDRESS][DOMAIN_NAME] SMTP Error" at bounding box center [625, 270] width 252 height 11
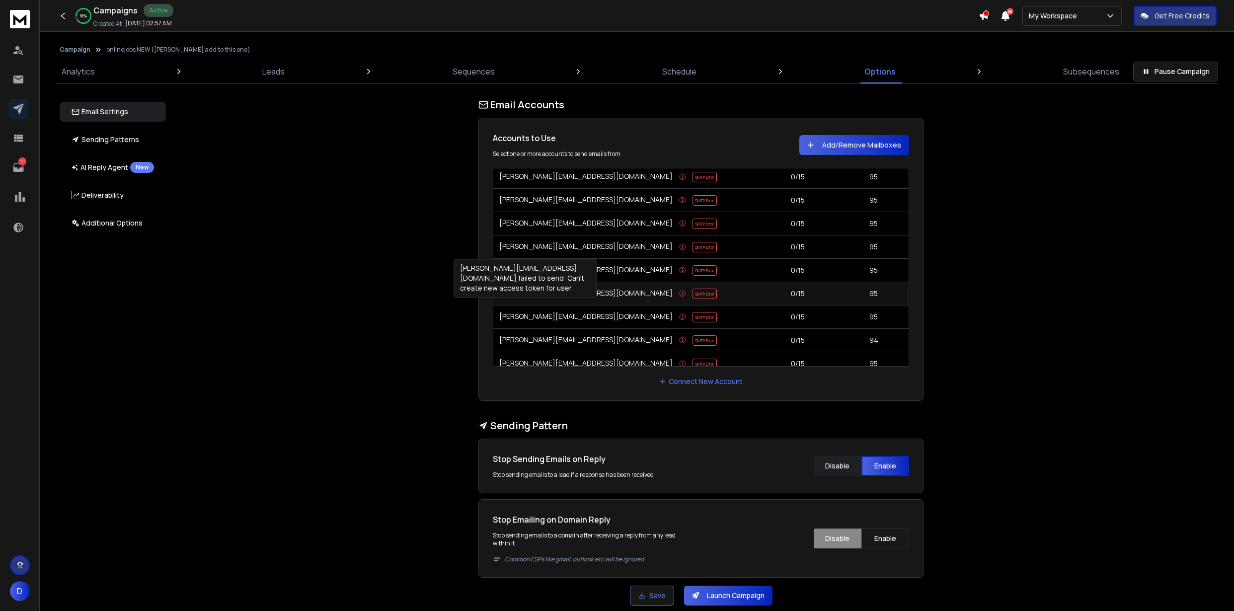
click at [517, 299] on p "[PERSON_NAME][EMAIL_ADDRESS][DOMAIN_NAME]" at bounding box center [585, 293] width 173 height 11
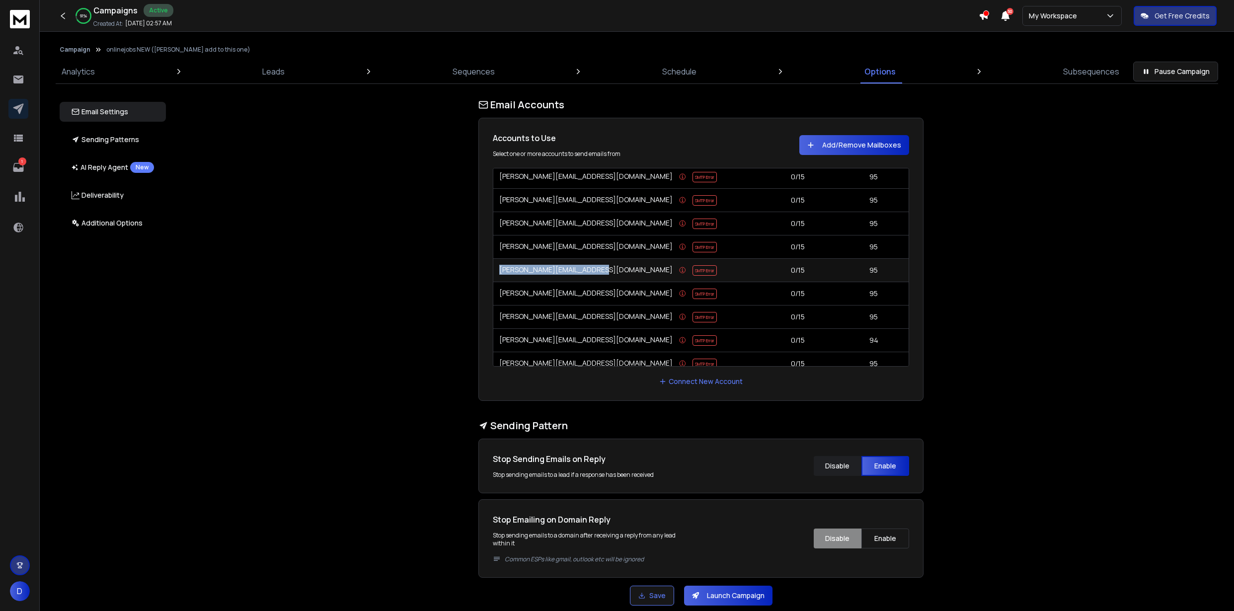
drag, startPoint x: 491, startPoint y: 278, endPoint x: 594, endPoint y: 280, distance: 102.8
click at [594, 280] on td "[PERSON_NAME][EMAIL_ADDRESS][DOMAIN_NAME] SMTP Error" at bounding box center [625, 269] width 264 height 23
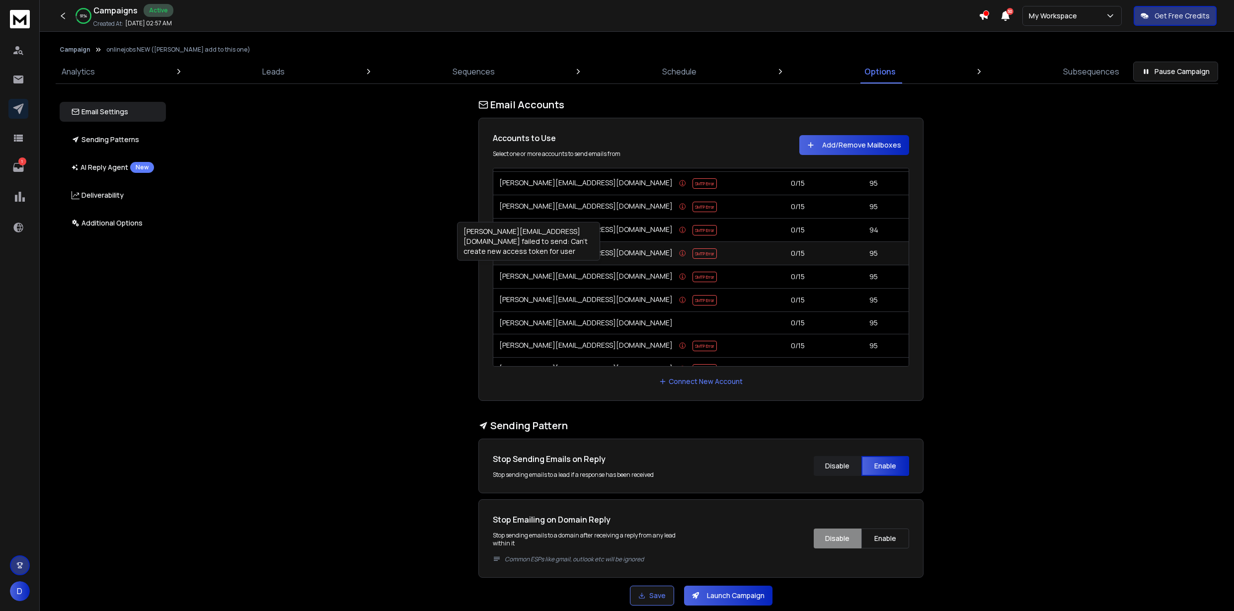
scroll to position [441, 0]
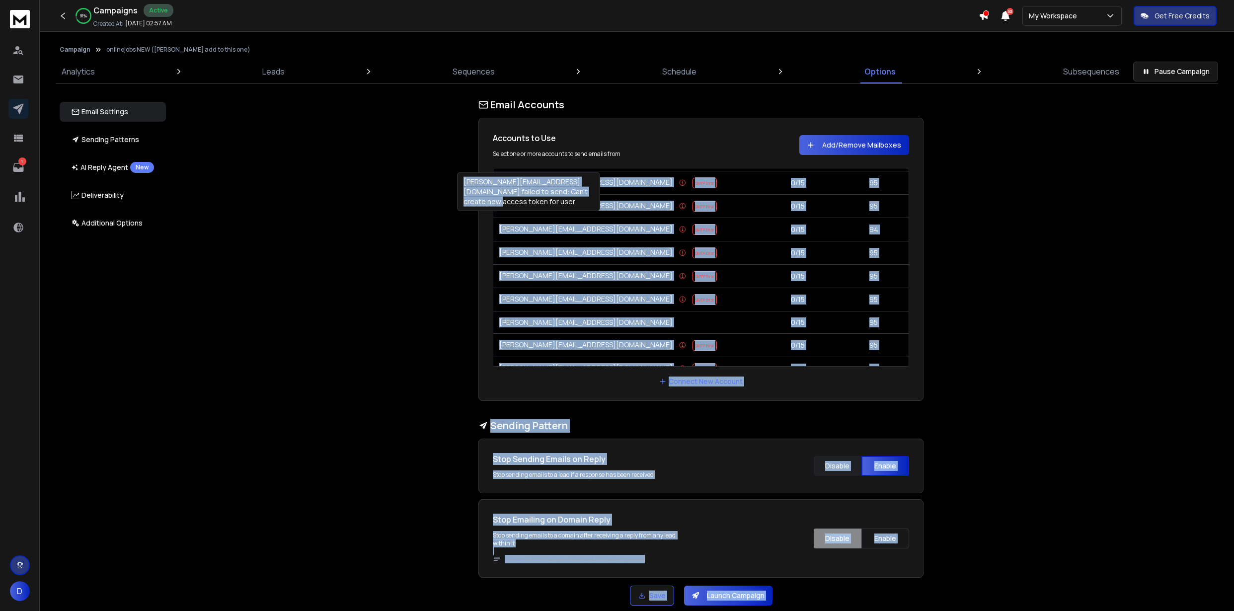
drag, startPoint x: 491, startPoint y: 195, endPoint x: 586, endPoint y: 190, distance: 95.0
click at [550, 235] on p "[PERSON_NAME][EMAIL_ADDRESS][DOMAIN_NAME]" at bounding box center [585, 229] width 173 height 11
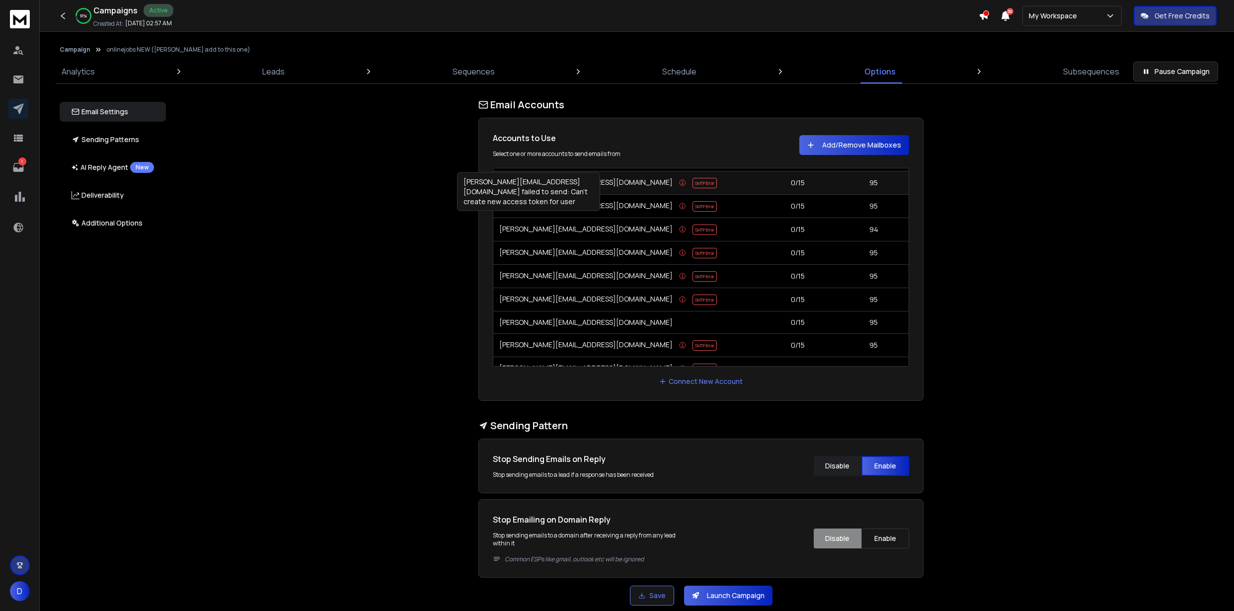
click at [680, 188] on div "[PERSON_NAME][EMAIL_ADDRESS][DOMAIN_NAME] SMTP Error" at bounding box center [625, 182] width 252 height 11
drag, startPoint x: 501, startPoint y: 193, endPoint x: 610, endPoint y: 193, distance: 109.7
click at [610, 193] on td "[PERSON_NAME][EMAIL_ADDRESS][DOMAIN_NAME] SMTP Error" at bounding box center [625, 182] width 264 height 23
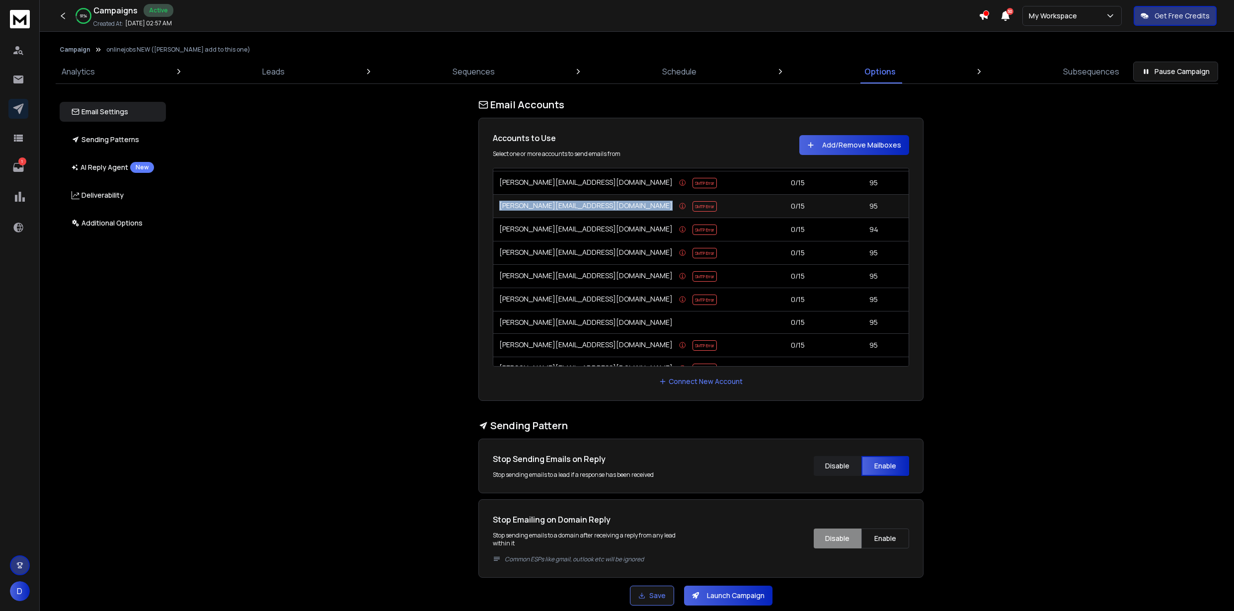
drag, startPoint x: 491, startPoint y: 217, endPoint x: 601, endPoint y: 223, distance: 110.0
click at [601, 218] on td "[PERSON_NAME][EMAIL_ADDRESS][DOMAIN_NAME] SMTP Error" at bounding box center [625, 205] width 264 height 23
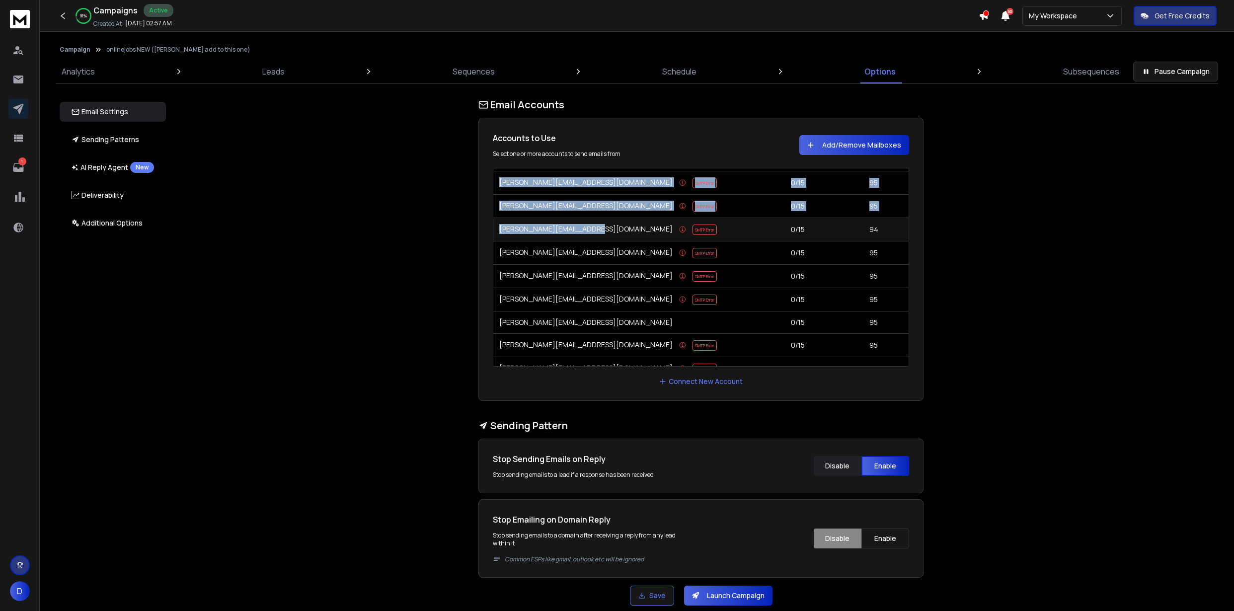
drag, startPoint x: 531, startPoint y: 244, endPoint x: 584, endPoint y: 241, distance: 53.2
click at [584, 241] on div "Accounts to Use Select one or more accounts to send emails from Add/Remove Mail…" at bounding box center [700, 259] width 445 height 283
click at [586, 235] on p "[PERSON_NAME][EMAIL_ADDRESS][DOMAIN_NAME]" at bounding box center [585, 229] width 173 height 11
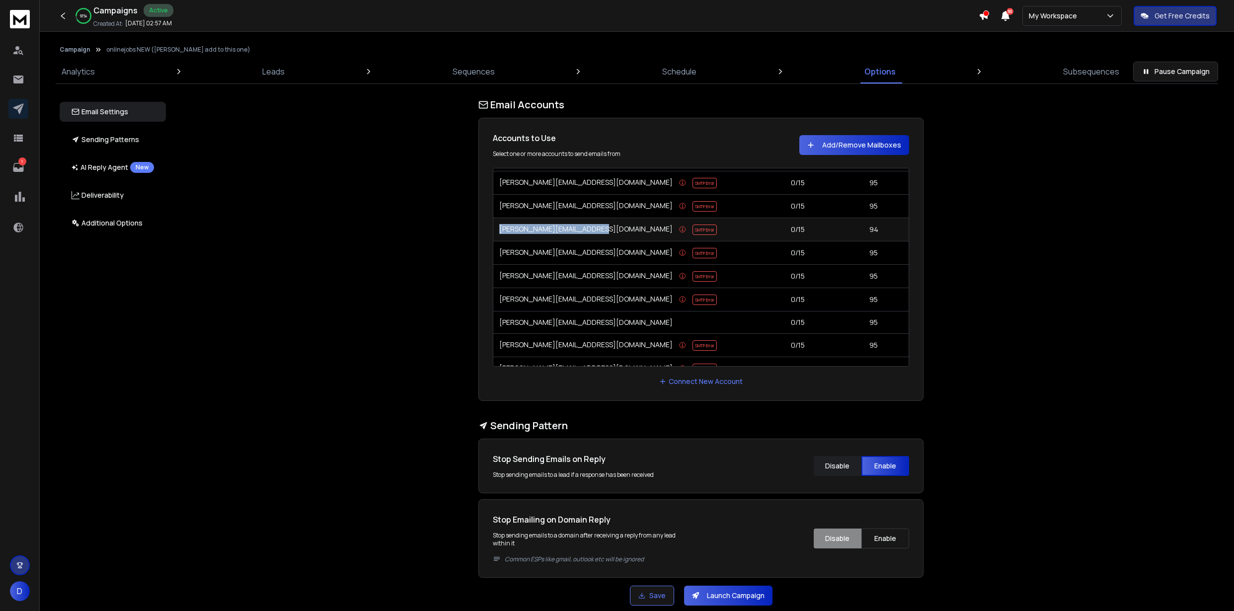
drag, startPoint x: 588, startPoint y: 238, endPoint x: 495, endPoint y: 239, distance: 93.9
click at [499, 235] on p "[PERSON_NAME][EMAIL_ADDRESS][DOMAIN_NAME]" at bounding box center [585, 229] width 173 height 11
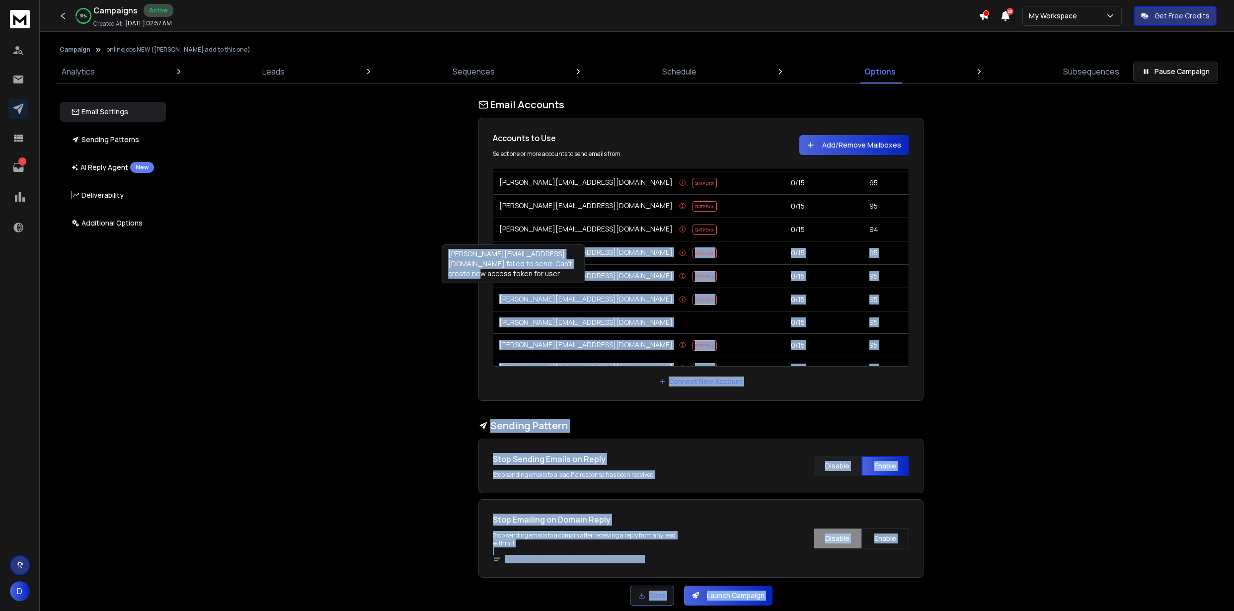
drag, startPoint x: 494, startPoint y: 265, endPoint x: 575, endPoint y: 260, distance: 81.1
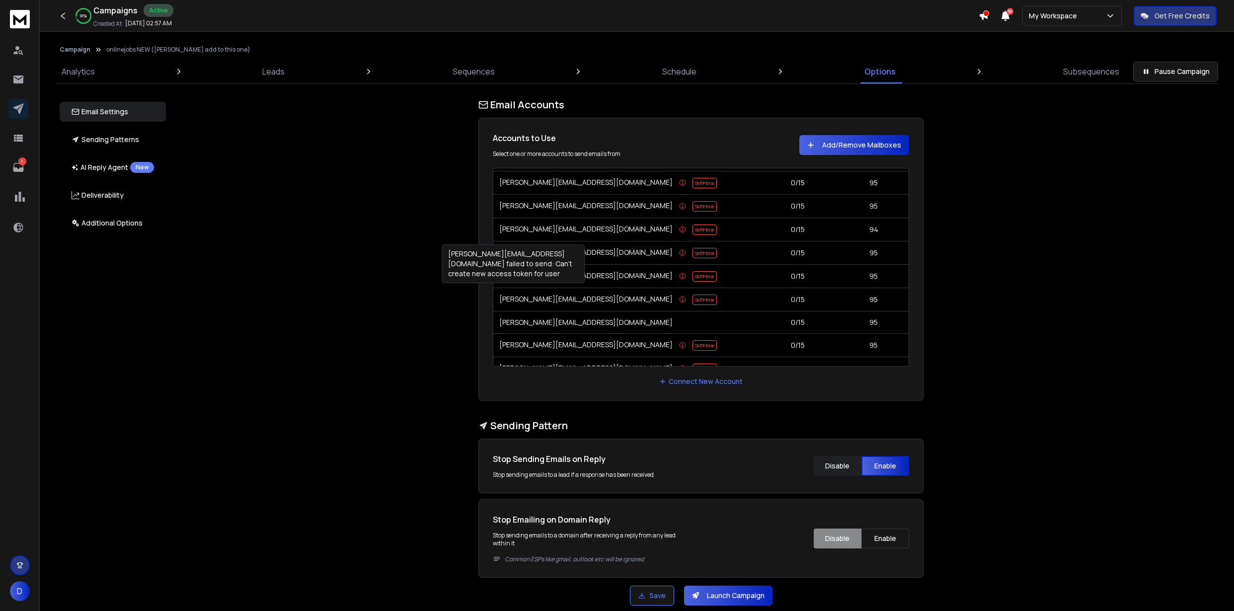
click at [486, 312] on div "Accounts to Use Select one or more accounts to send emails from Add/Remove Mail…" at bounding box center [700, 259] width 445 height 283
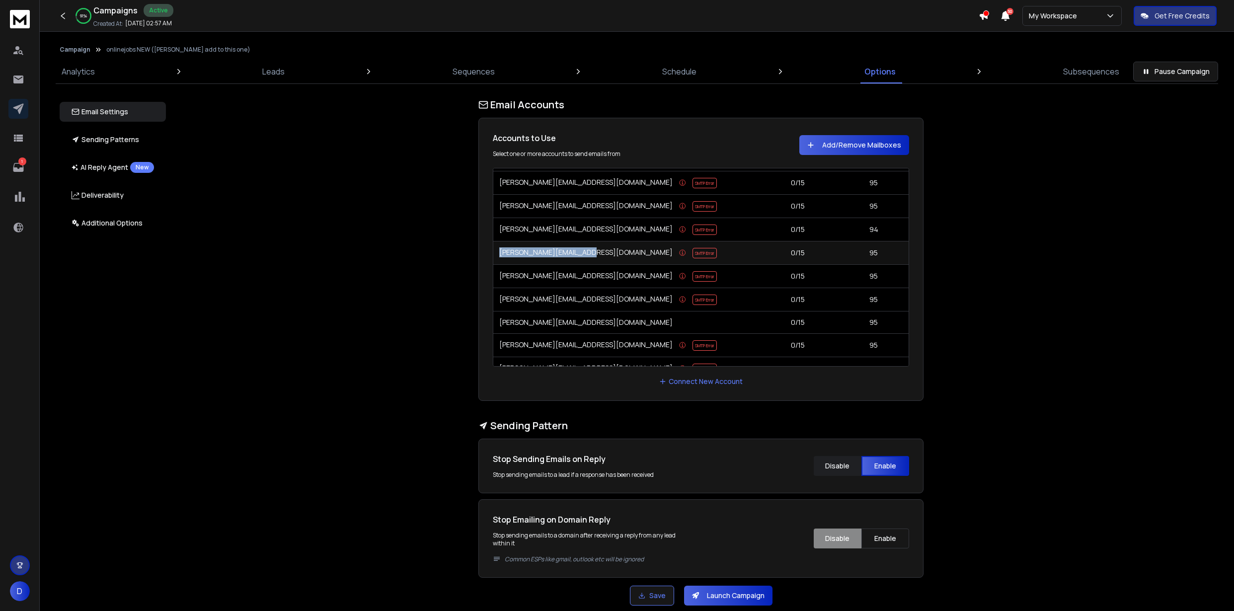
drag, startPoint x: 493, startPoint y: 263, endPoint x: 581, endPoint y: 262, distance: 87.4
click at [581, 262] on td "[PERSON_NAME][EMAIL_ADDRESS][DOMAIN_NAME] SMTP Error" at bounding box center [625, 252] width 264 height 23
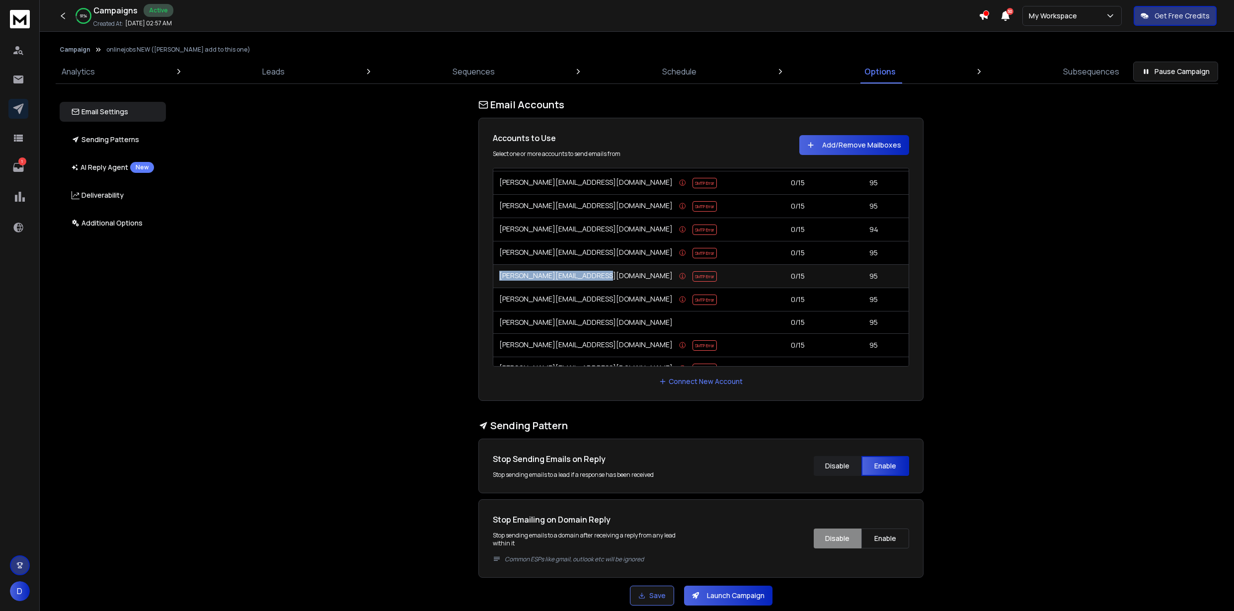
drag, startPoint x: 494, startPoint y: 289, endPoint x: 594, endPoint y: 292, distance: 100.4
click at [594, 282] on p "[PERSON_NAME][EMAIL_ADDRESS][DOMAIN_NAME]" at bounding box center [585, 276] width 173 height 11
drag, startPoint x: 493, startPoint y: 314, endPoint x: 578, endPoint y: 295, distance: 87.6
click at [583, 311] on td "[PERSON_NAME][EMAIL_ADDRESS][DOMAIN_NAME] SMTP Error" at bounding box center [625, 299] width 264 height 23
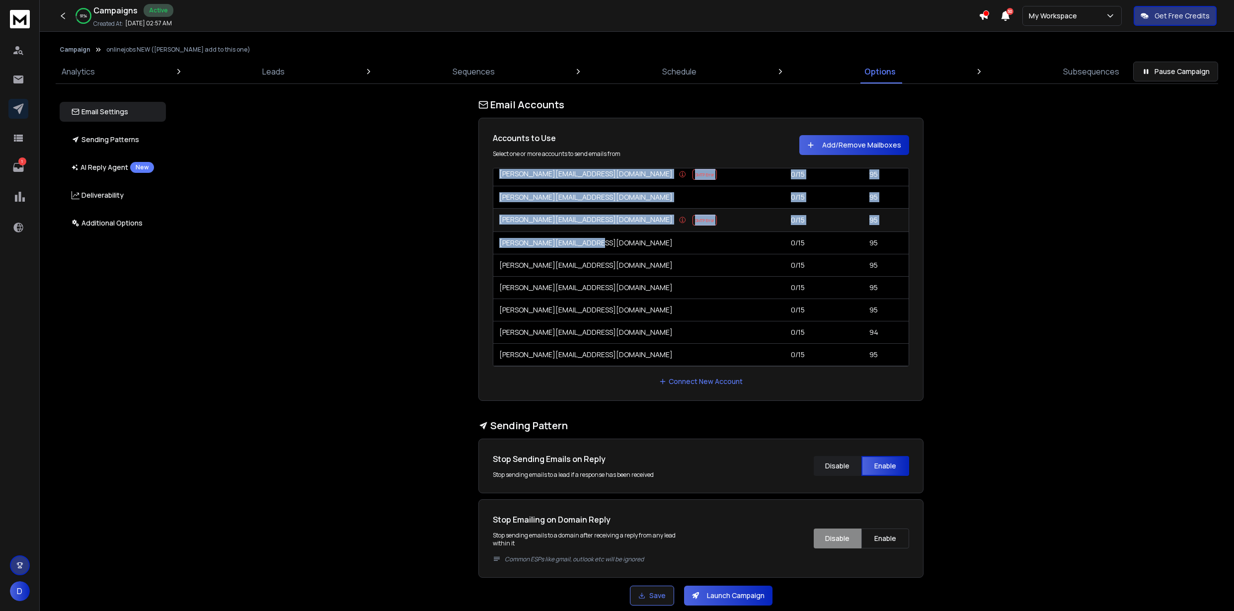
scroll to position [993, 0]
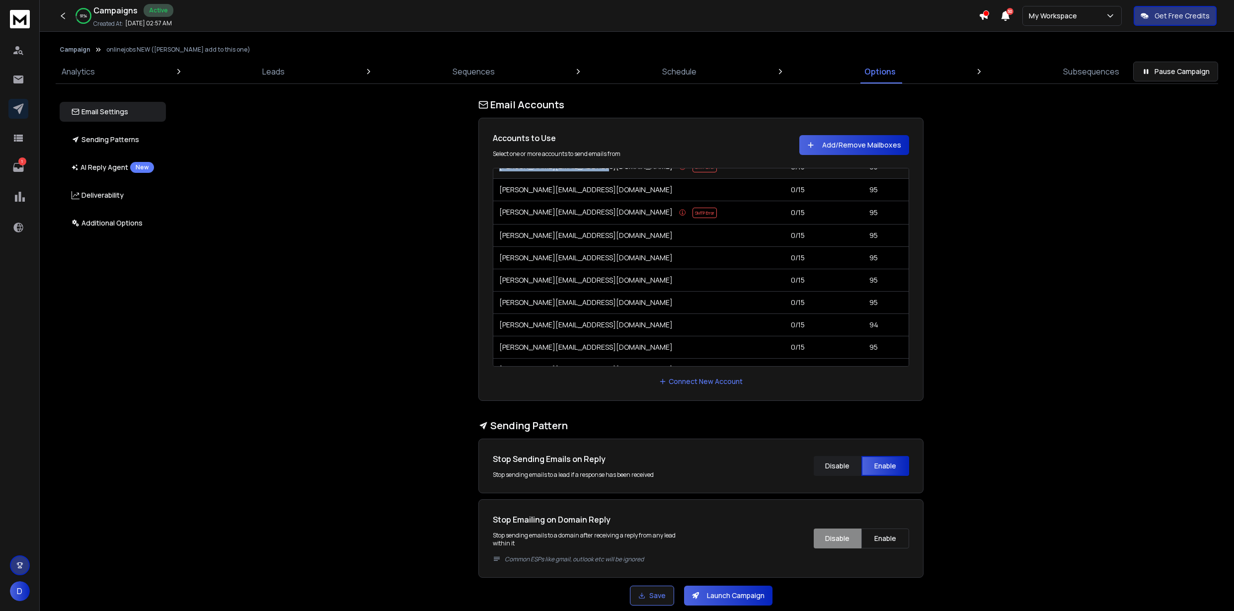
drag, startPoint x: 489, startPoint y: 245, endPoint x: 592, endPoint y: 189, distance: 117.6
click at [592, 189] on tbody "[PERSON_NAME][EMAIL_ADDRESS][DOMAIN_NAME] SMTP Error 0/15 95 [PERSON_NAME][EMAI…" at bounding box center [700, 337] width 415 height 2277
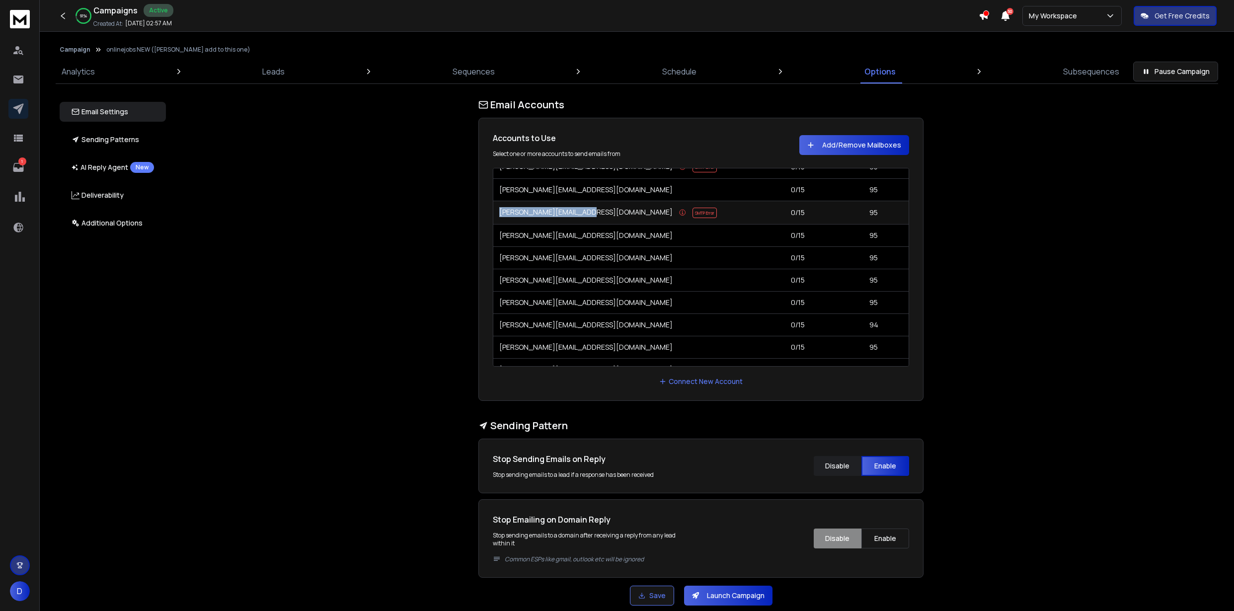
drag, startPoint x: 493, startPoint y: 234, endPoint x: 584, endPoint y: 240, distance: 92.1
click at [584, 224] on td "[PERSON_NAME][EMAIL_ADDRESS][DOMAIN_NAME] SMTP Error" at bounding box center [625, 212] width 264 height 23
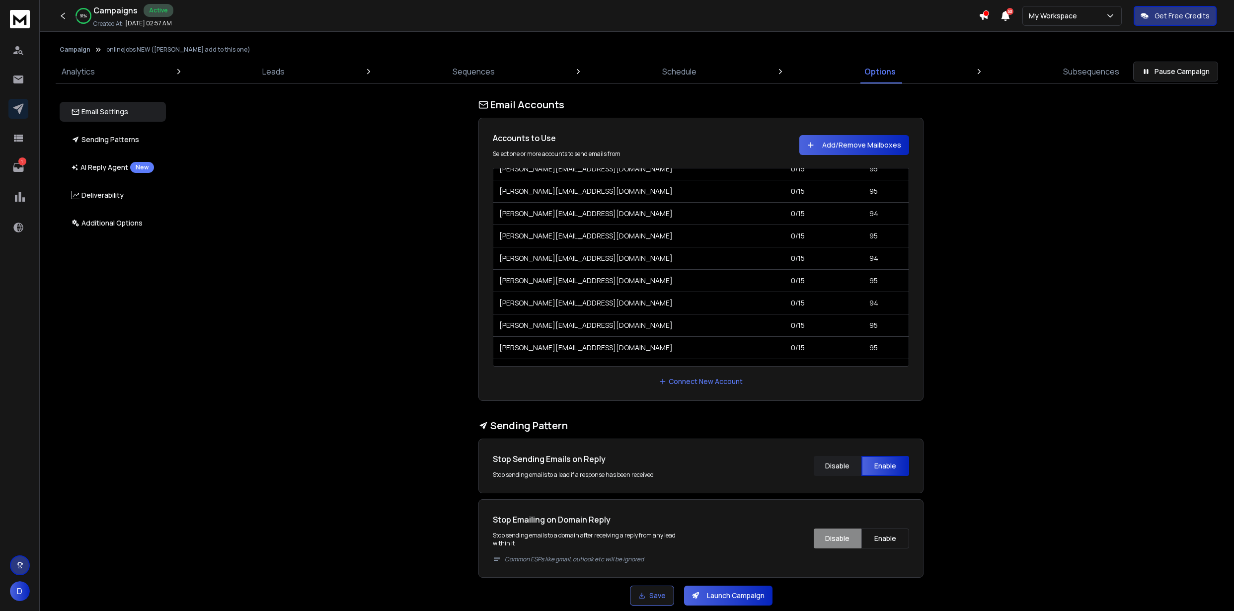
scroll to position [1103, 0]
click at [495, 307] on div "[PERSON_NAME][EMAIL_ADDRESS][DOMAIN_NAME] failed to send: Can't create new acce…" at bounding box center [528, 304] width 143 height 39
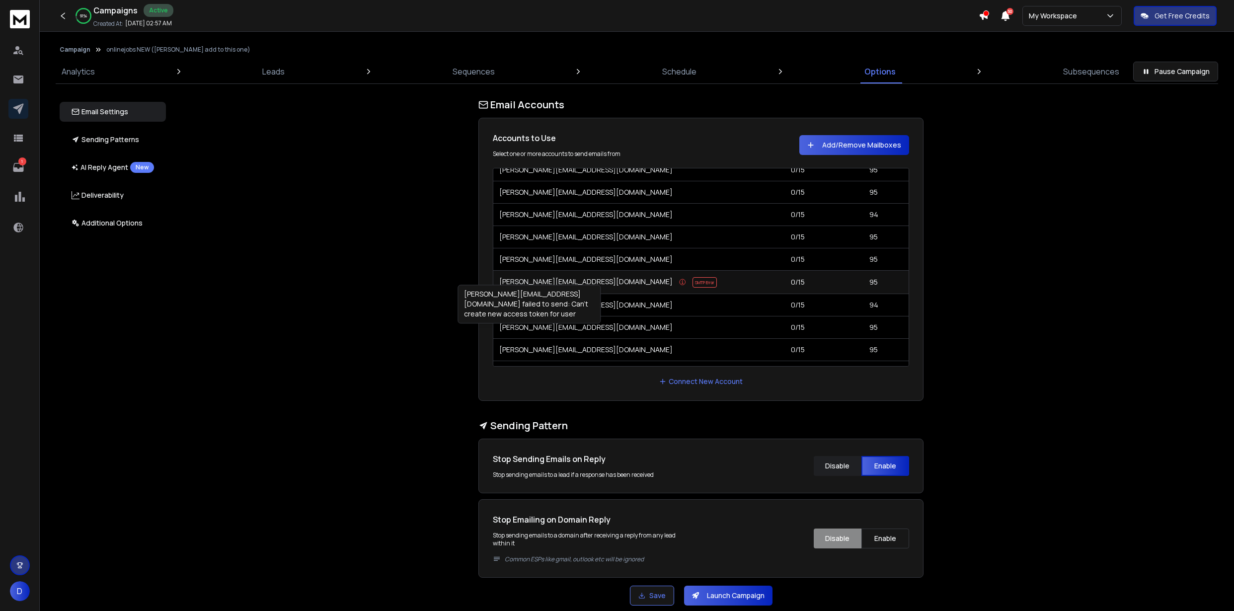
drag, startPoint x: 667, startPoint y: 330, endPoint x: 624, endPoint y: 315, distance: 45.7
click at [667, 310] on div "[PERSON_NAME][EMAIL_ADDRESS][DOMAIN_NAME]" at bounding box center [625, 305] width 252 height 10
drag, startPoint x: 597, startPoint y: 306, endPoint x: 495, endPoint y: 305, distance: 101.8
click at [499, 288] on div "[PERSON_NAME][EMAIL_ADDRESS][DOMAIN_NAME] SMTP Error" at bounding box center [625, 282] width 252 height 11
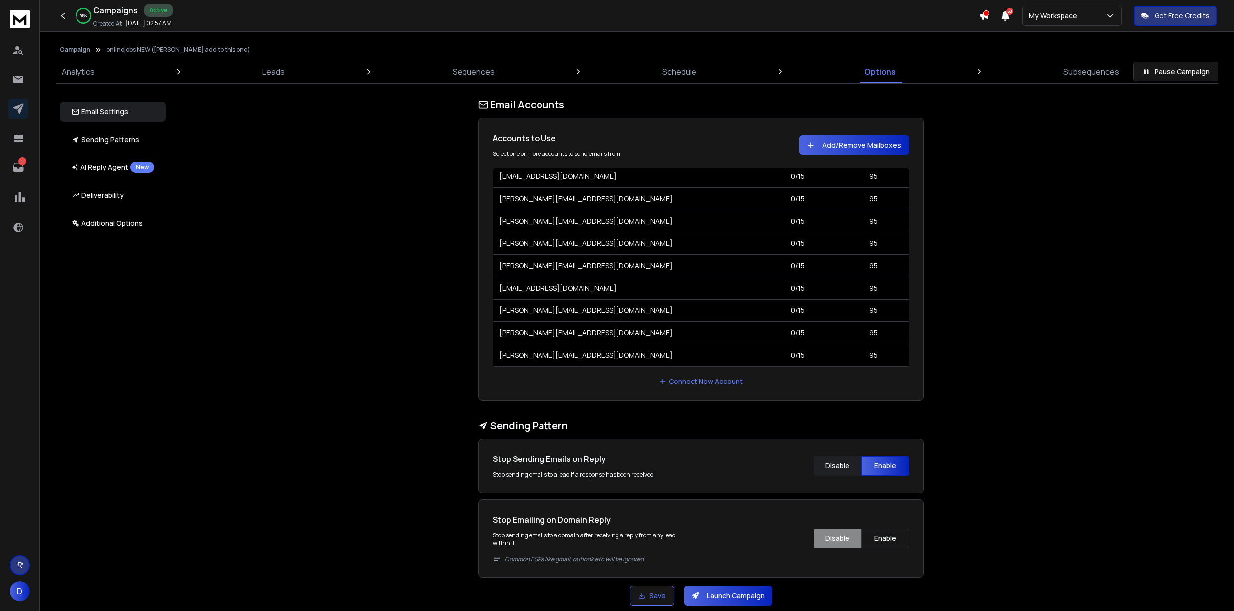
scroll to position [441, 0]
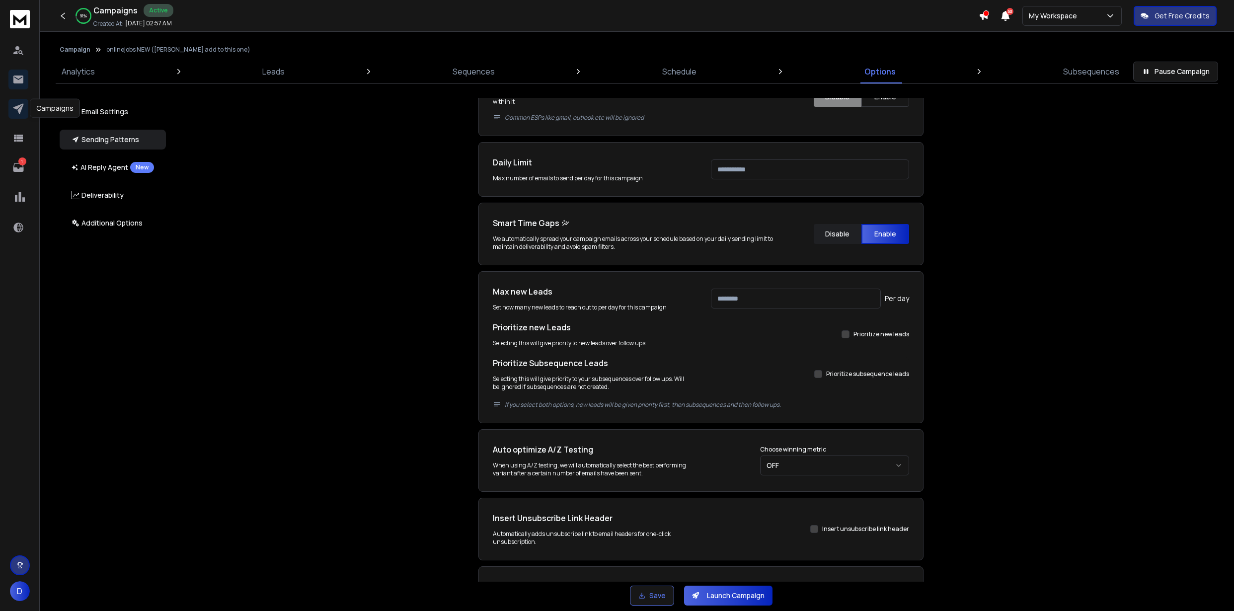
click at [23, 81] on icon at bounding box center [18, 79] width 12 height 12
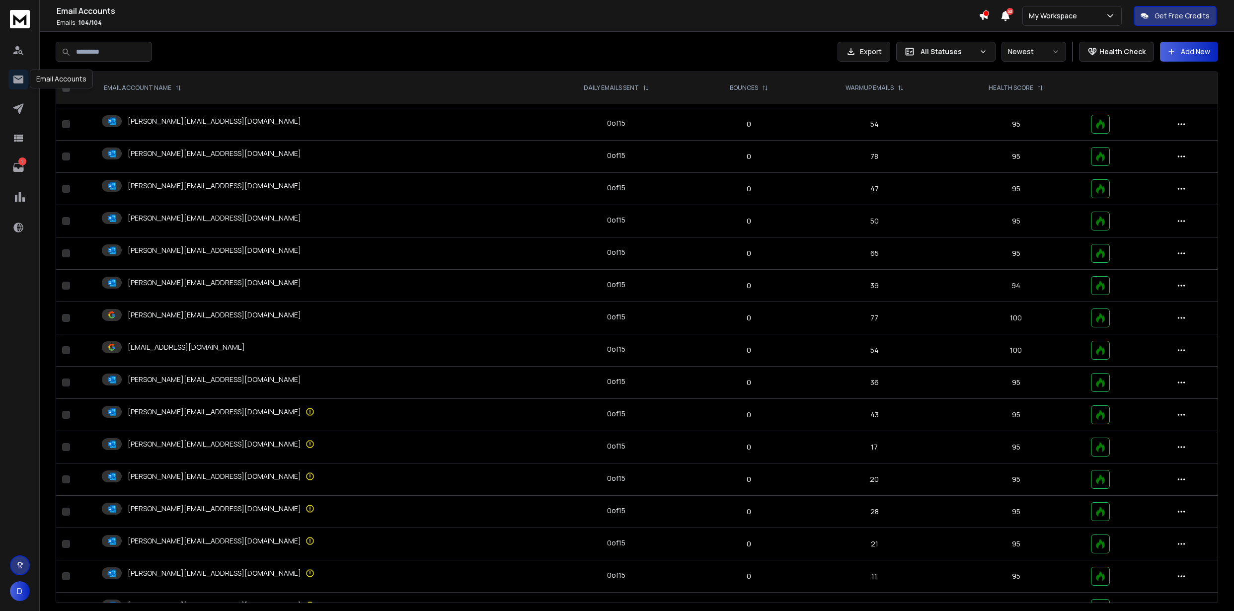
scroll to position [1445, 0]
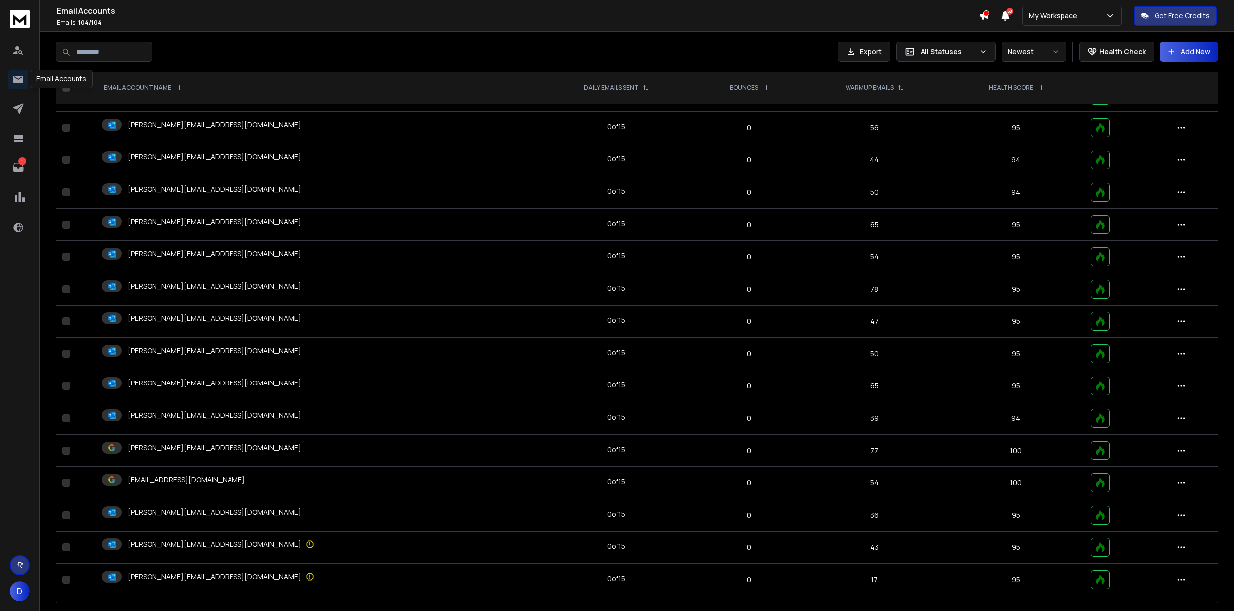
click at [229, 269] on td "[PERSON_NAME][EMAIL_ADDRESS][DOMAIN_NAME]" at bounding box center [316, 257] width 441 height 32
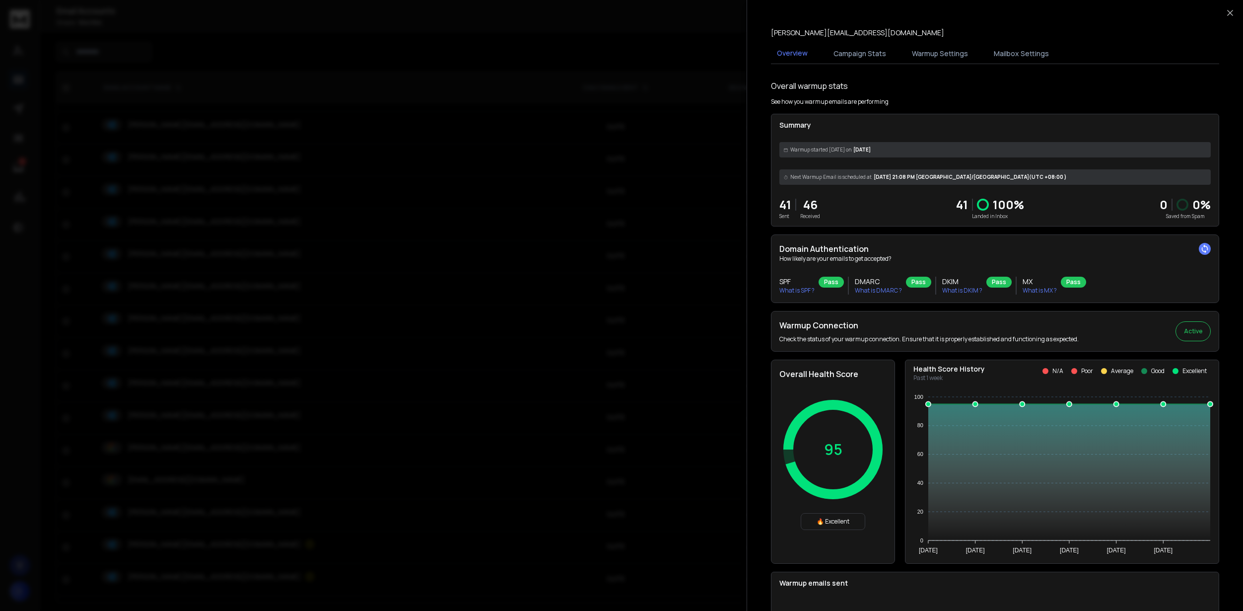
click at [473, 268] on div at bounding box center [621, 305] width 1243 height 611
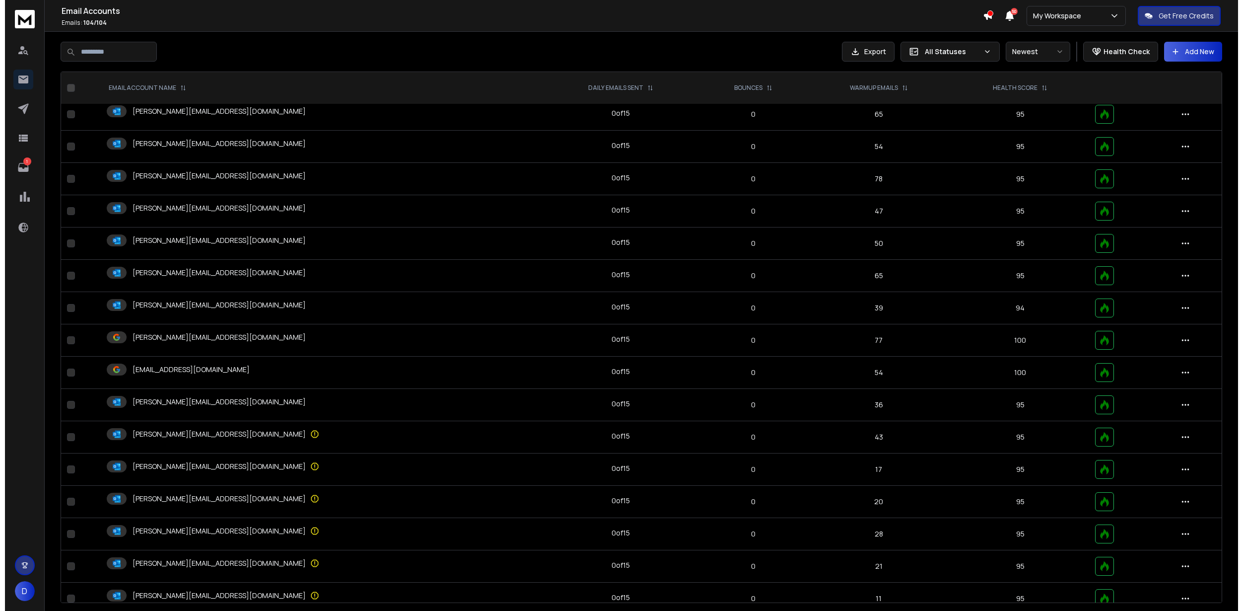
scroll to position [1335, 0]
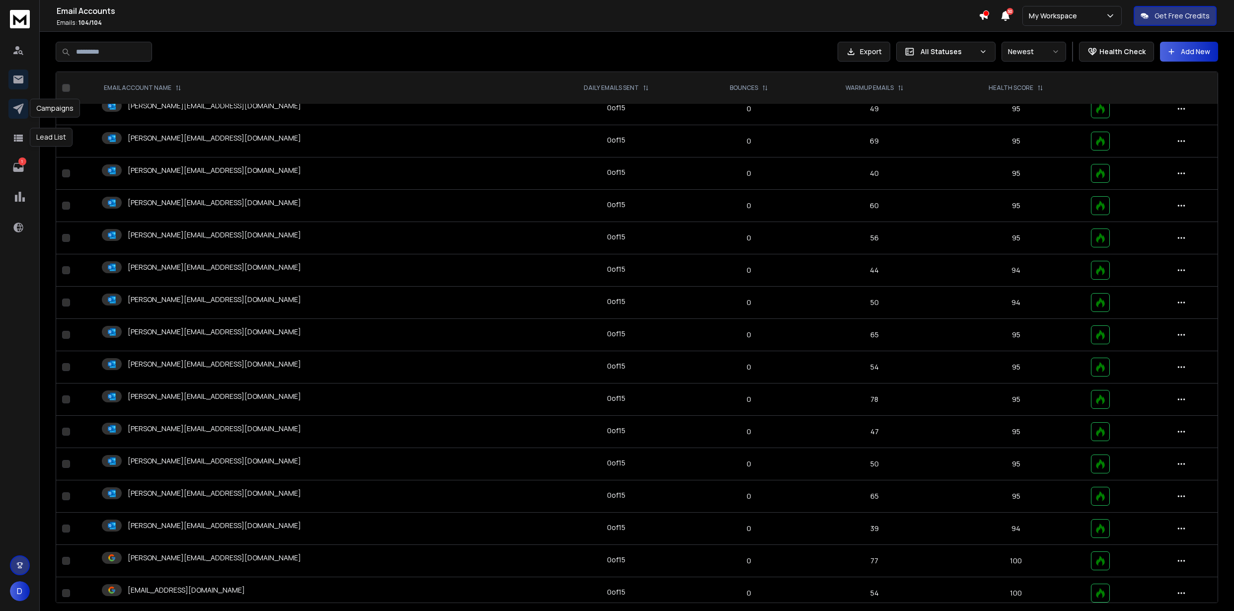
click at [15, 109] on icon at bounding box center [18, 109] width 12 height 12
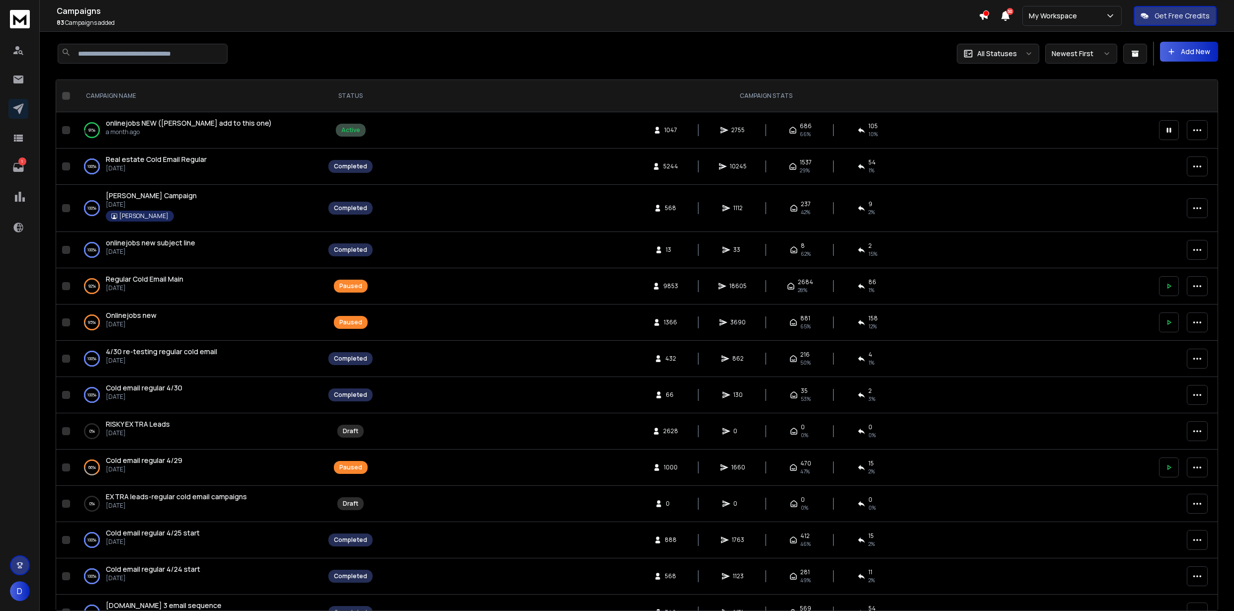
drag, startPoint x: 264, startPoint y: 116, endPoint x: 263, endPoint y: 122, distance: 6.1
click at [263, 121] on td "91 % onlinejobs NEW ([PERSON_NAME] add to this one) a month ago" at bounding box center [198, 130] width 248 height 36
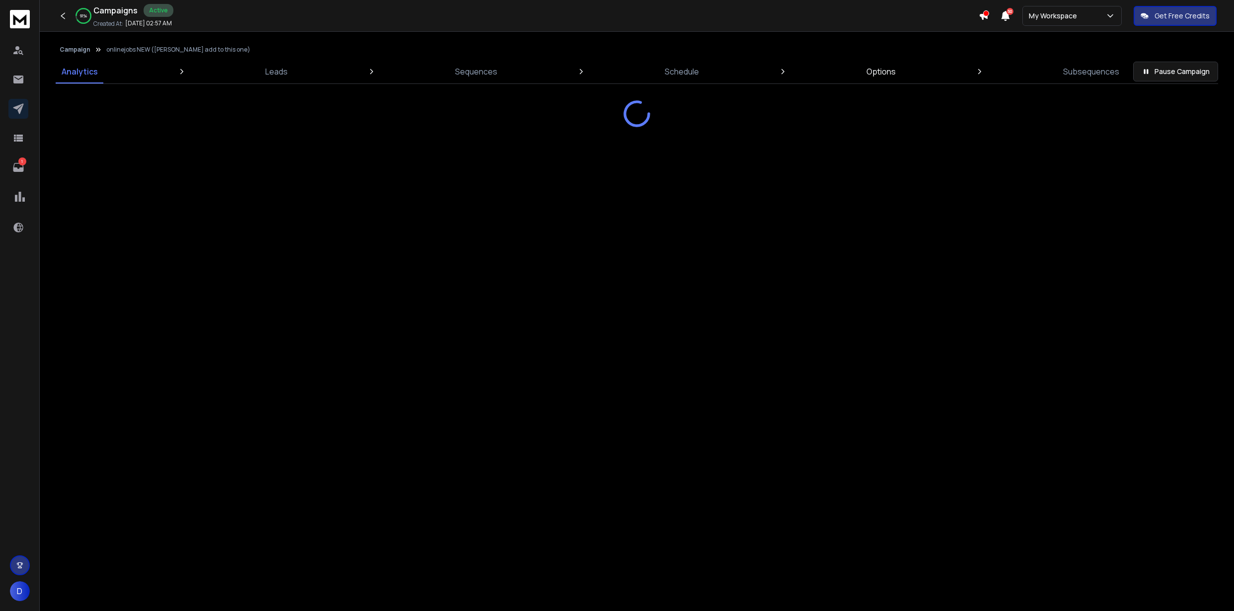
click at [891, 74] on p "Options" at bounding box center [880, 72] width 29 height 12
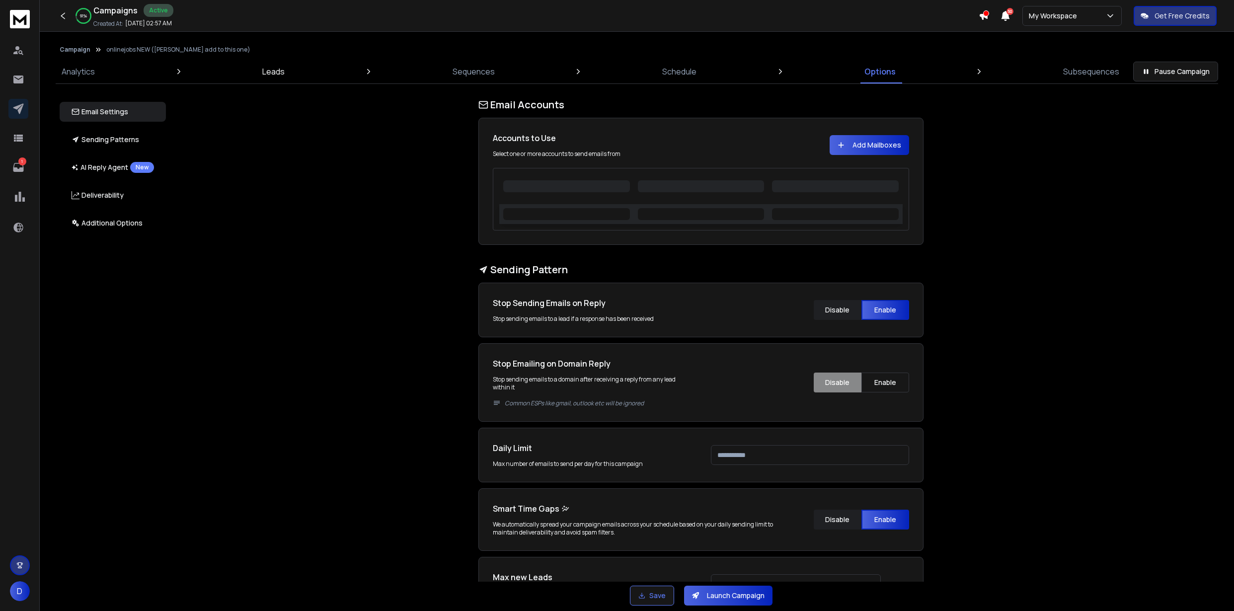
click at [277, 71] on p "Leads" at bounding box center [273, 72] width 22 height 12
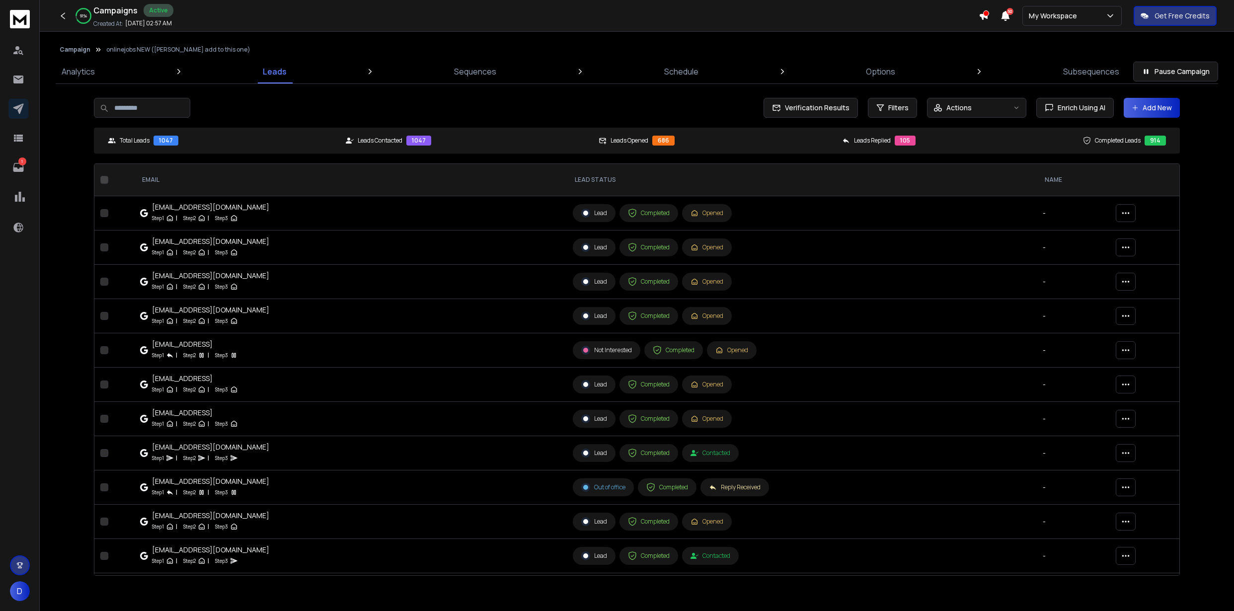
click at [1155, 113] on button "Add New" at bounding box center [1151, 108] width 56 height 20
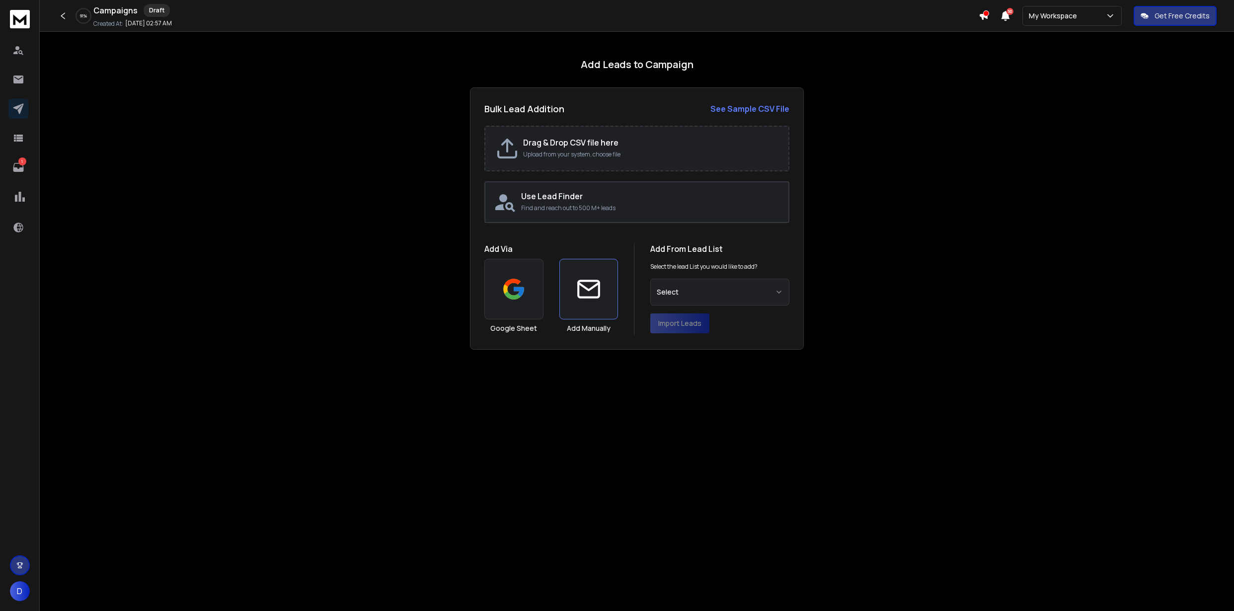
click at [605, 300] on div at bounding box center [588, 289] width 59 height 61
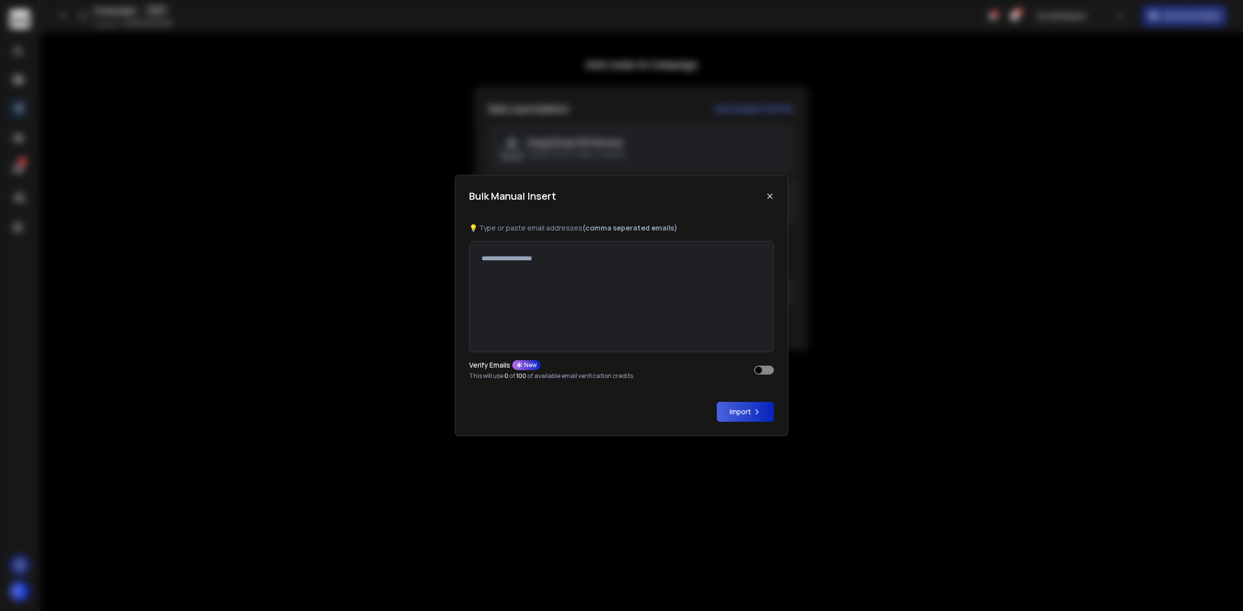
click at [588, 287] on textarea at bounding box center [621, 296] width 305 height 111
paste textarea "**********"
click at [477, 272] on textarea "**********" at bounding box center [621, 296] width 304 height 111
click at [481, 277] on textarea "**********" at bounding box center [621, 296] width 304 height 111
click at [481, 289] on textarea "**********" at bounding box center [621, 296] width 304 height 111
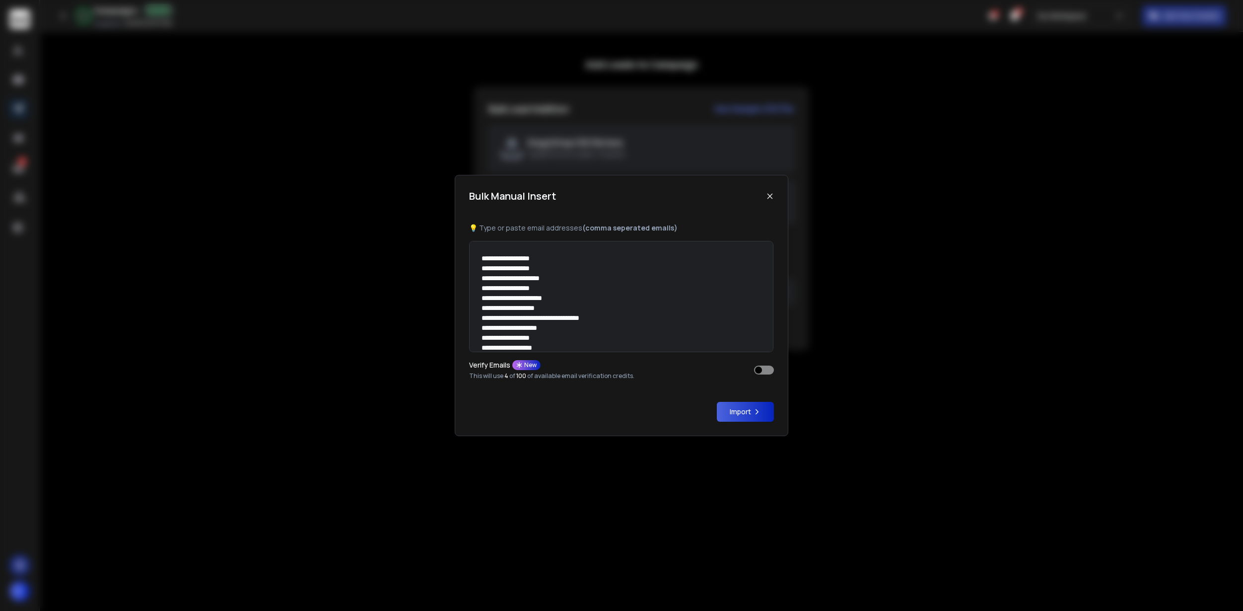
click at [478, 296] on textarea "**********" at bounding box center [621, 296] width 304 height 111
click at [478, 306] on textarea "**********" at bounding box center [621, 296] width 304 height 111
click at [476, 317] on textarea "**********" at bounding box center [621, 296] width 304 height 111
click at [476, 320] on textarea "**********" at bounding box center [621, 296] width 304 height 111
click at [476, 329] on textarea "**********" at bounding box center [621, 296] width 304 height 111
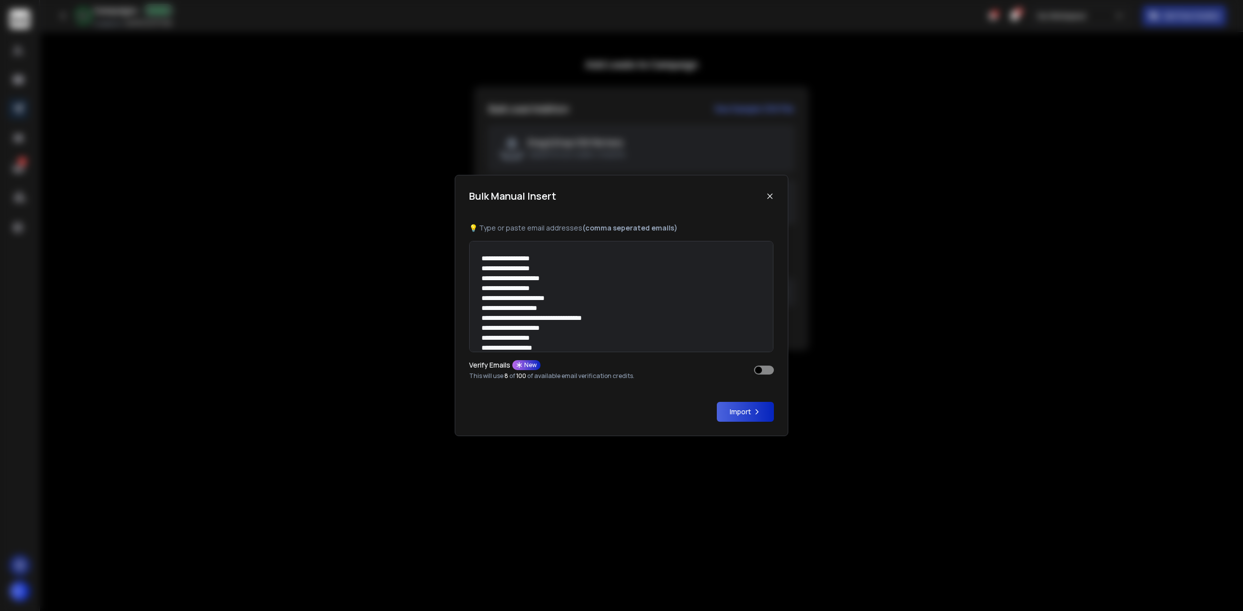
click at [477, 336] on textarea "**********" at bounding box center [621, 296] width 304 height 111
click at [475, 265] on textarea "**********" at bounding box center [621, 296] width 304 height 111
click at [477, 260] on textarea "**********" at bounding box center [621, 296] width 304 height 111
click at [475, 284] on textarea "**********" at bounding box center [621, 296] width 304 height 111
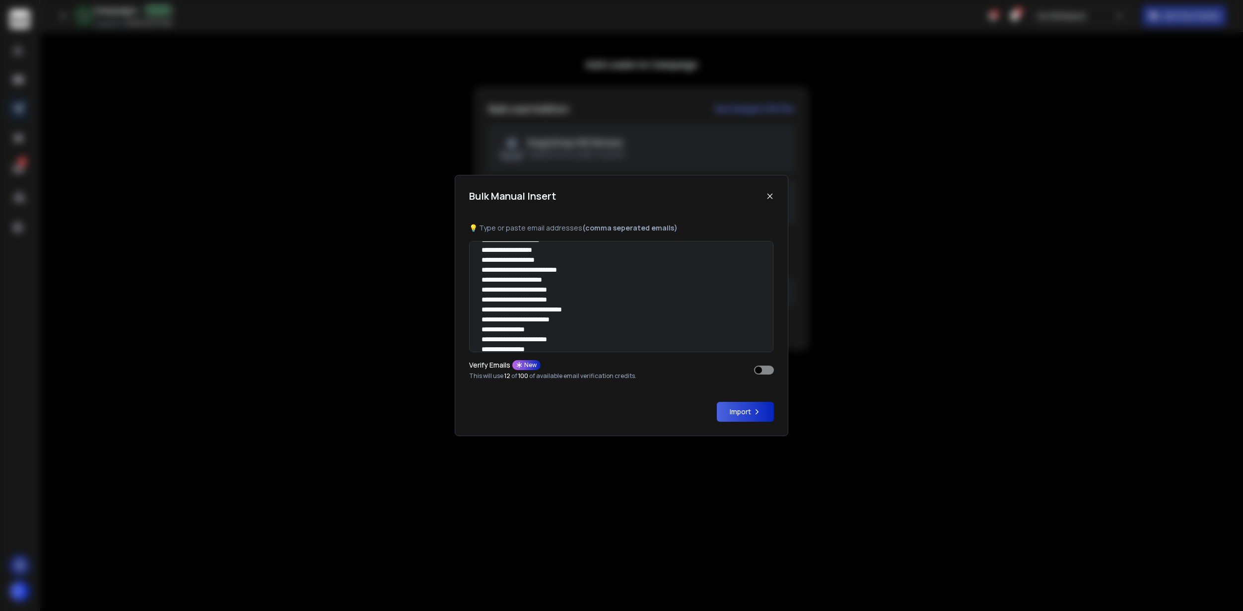
click at [475, 292] on textarea "**********" at bounding box center [621, 296] width 304 height 111
click at [475, 298] on textarea "**********" at bounding box center [621, 296] width 304 height 111
click at [475, 309] on textarea "**********" at bounding box center [621, 296] width 304 height 111
click at [477, 323] on textarea "**********" at bounding box center [621, 296] width 304 height 111
click at [476, 330] on textarea "**********" at bounding box center [621, 296] width 304 height 111
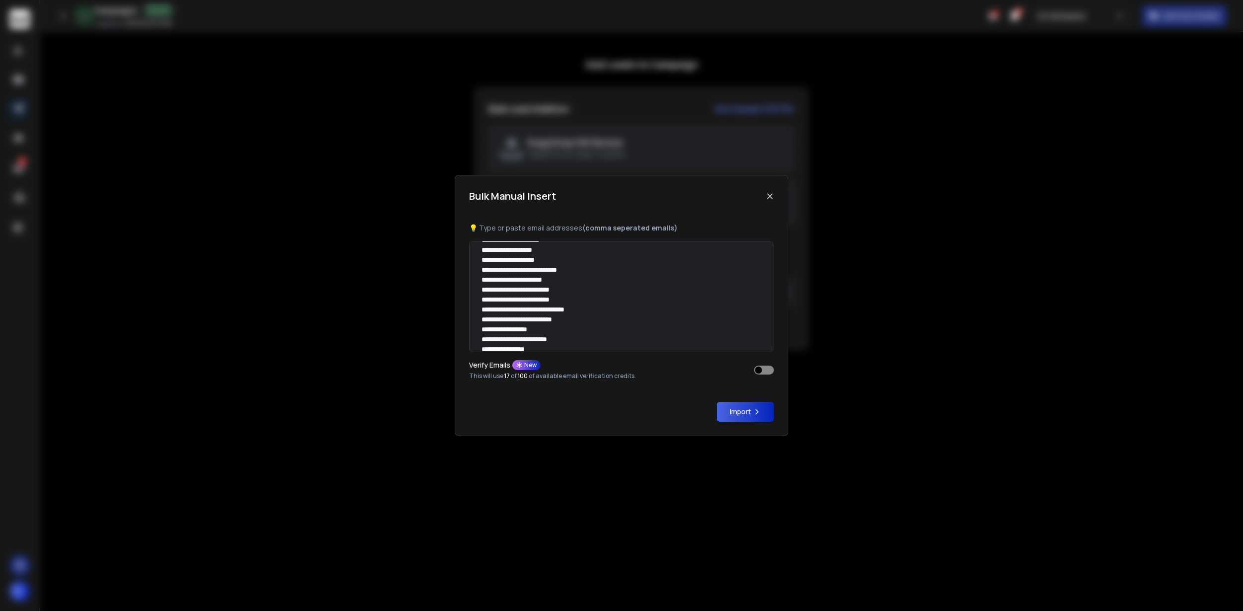
click at [476, 340] on textarea "**********" at bounding box center [621, 296] width 304 height 111
click at [474, 347] on textarea "**********" at bounding box center [621, 296] width 304 height 111
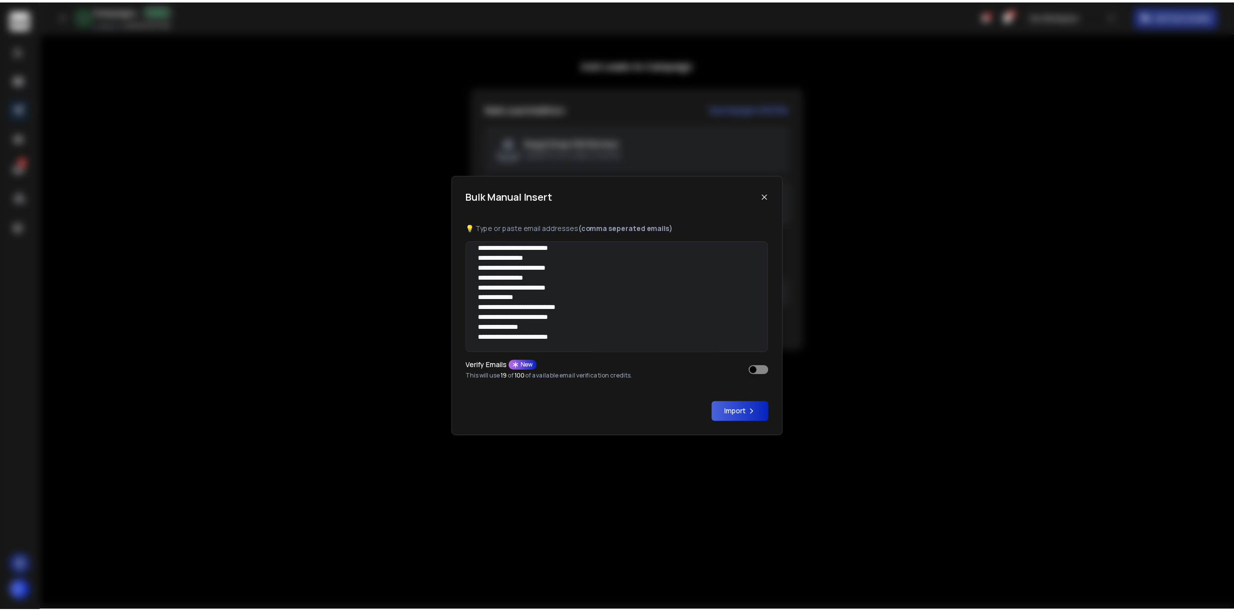
scroll to position [162, 0]
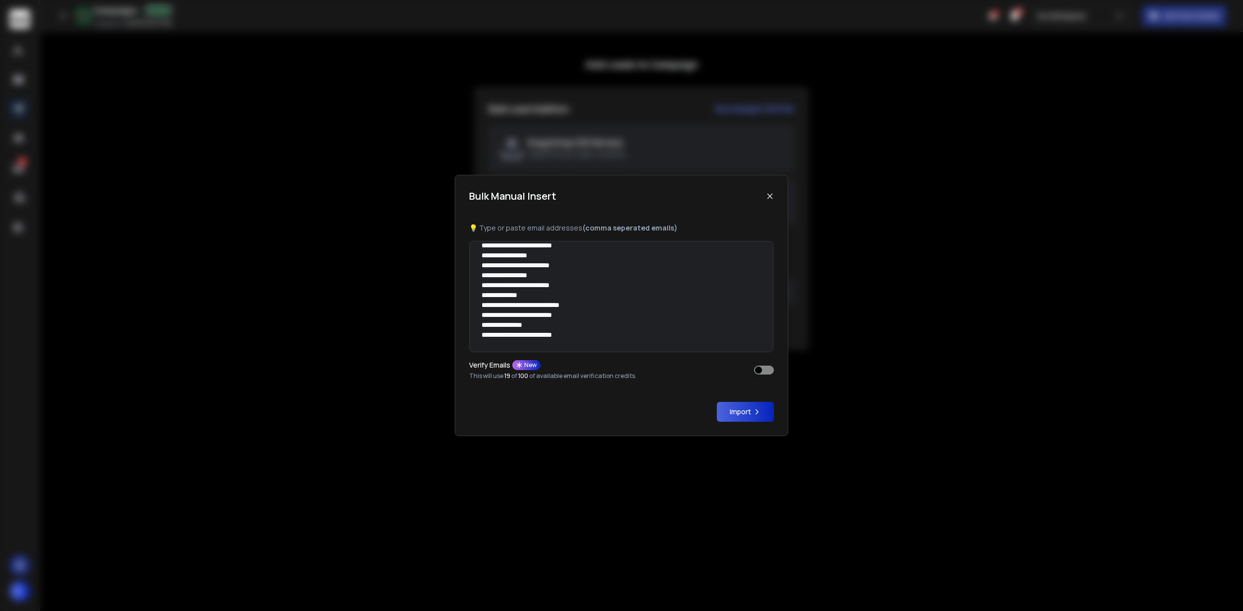
click at [476, 287] on textarea "**********" at bounding box center [621, 296] width 304 height 111
click at [480, 295] on textarea "**********" at bounding box center [621, 296] width 304 height 111
click at [477, 309] on textarea "**********" at bounding box center [621, 296] width 304 height 111
click at [477, 317] on textarea "**********" at bounding box center [621, 296] width 304 height 111
click at [478, 323] on textarea "**********" at bounding box center [621, 296] width 304 height 111
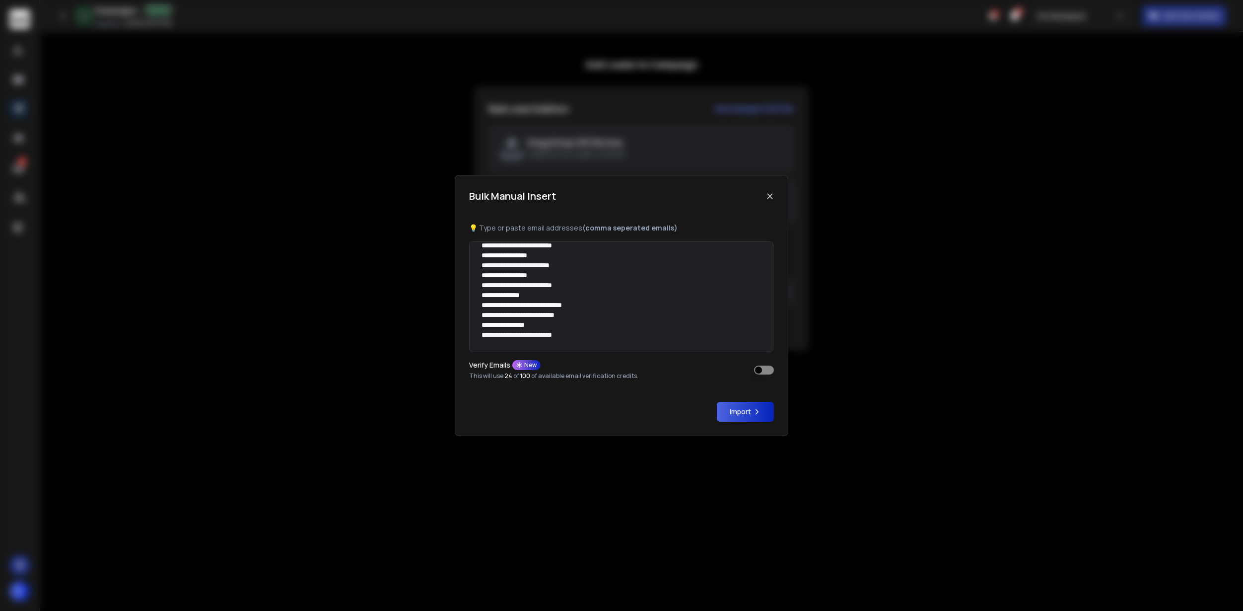
click at [479, 335] on textarea "**********" at bounding box center [621, 296] width 304 height 111
type textarea "**********"
click at [718, 403] on button "Import" at bounding box center [745, 412] width 57 height 20
